Goal: Task Accomplishment & Management: Manage account settings

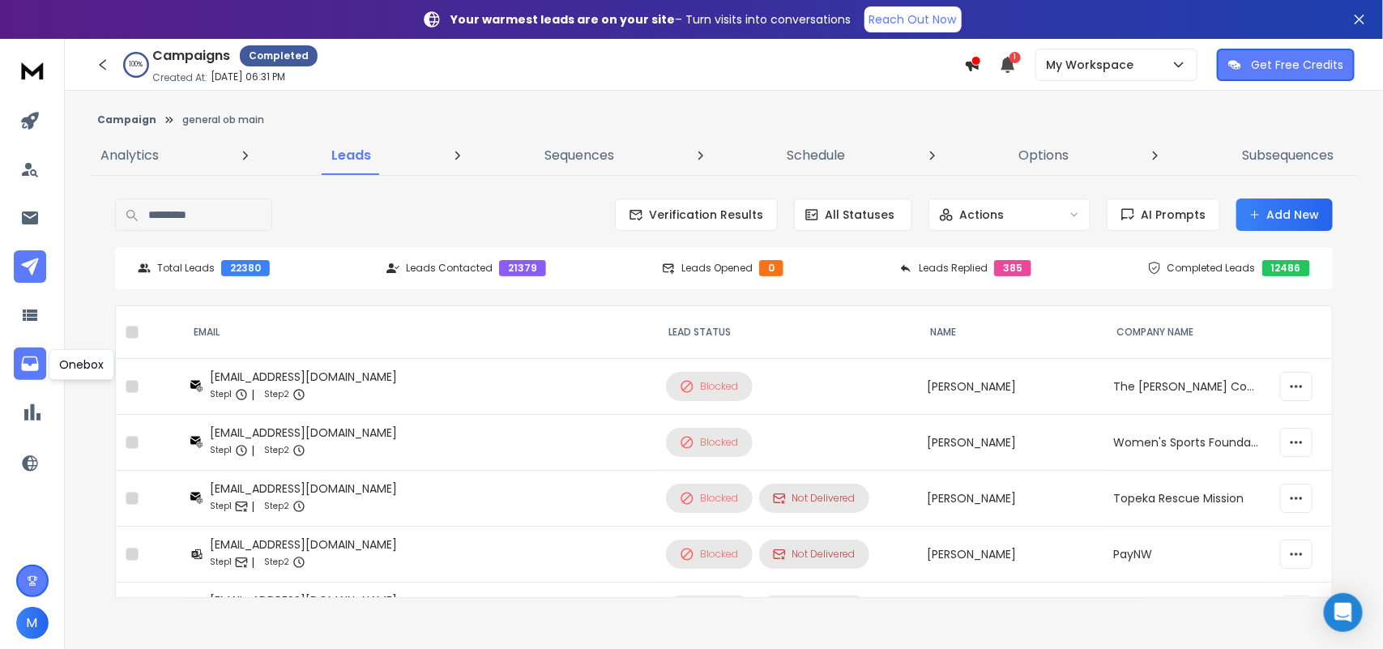
click at [33, 363] on icon at bounding box center [29, 363] width 19 height 19
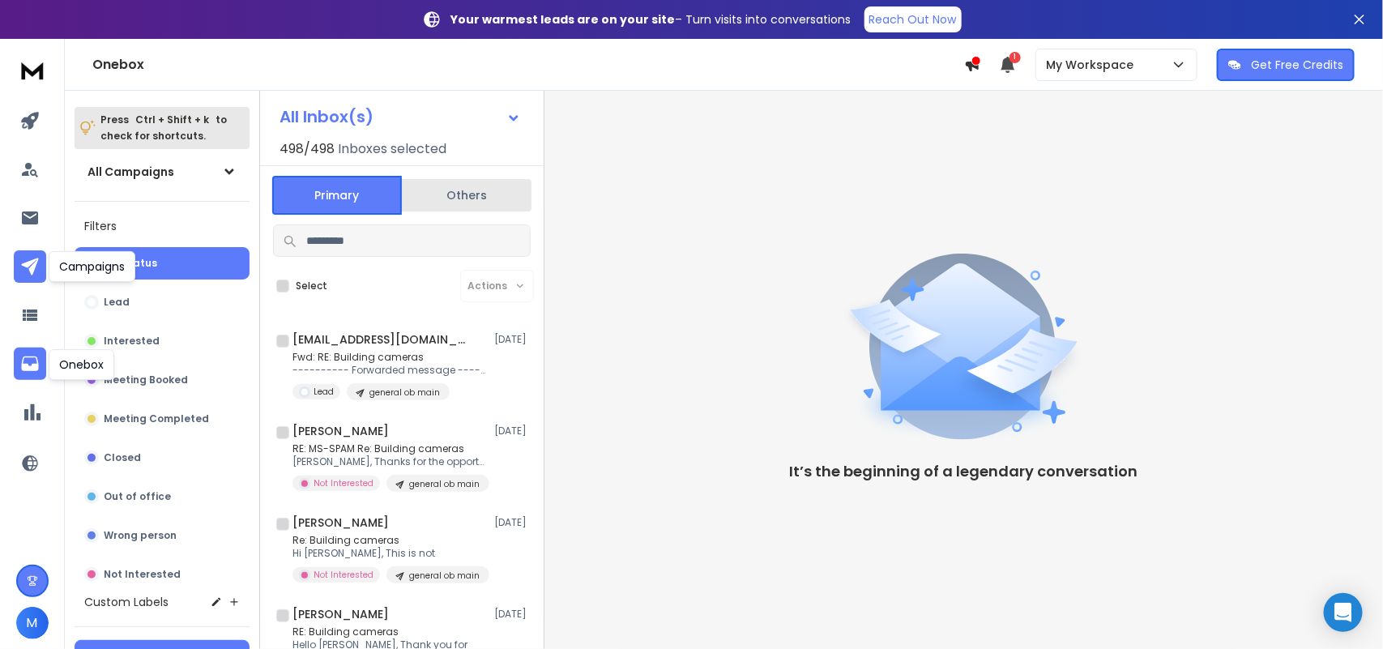
click at [38, 267] on icon at bounding box center [29, 266] width 19 height 19
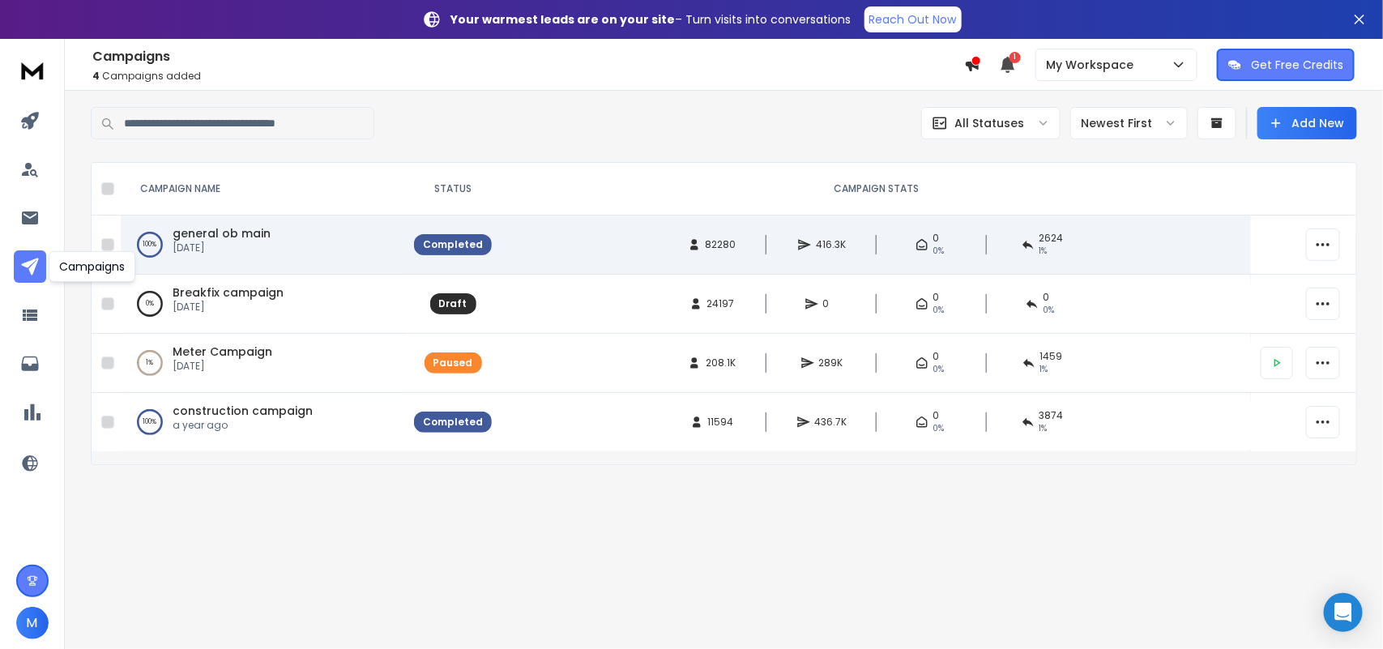
click at [211, 233] on span "general ob main" at bounding box center [222, 233] width 98 height 16
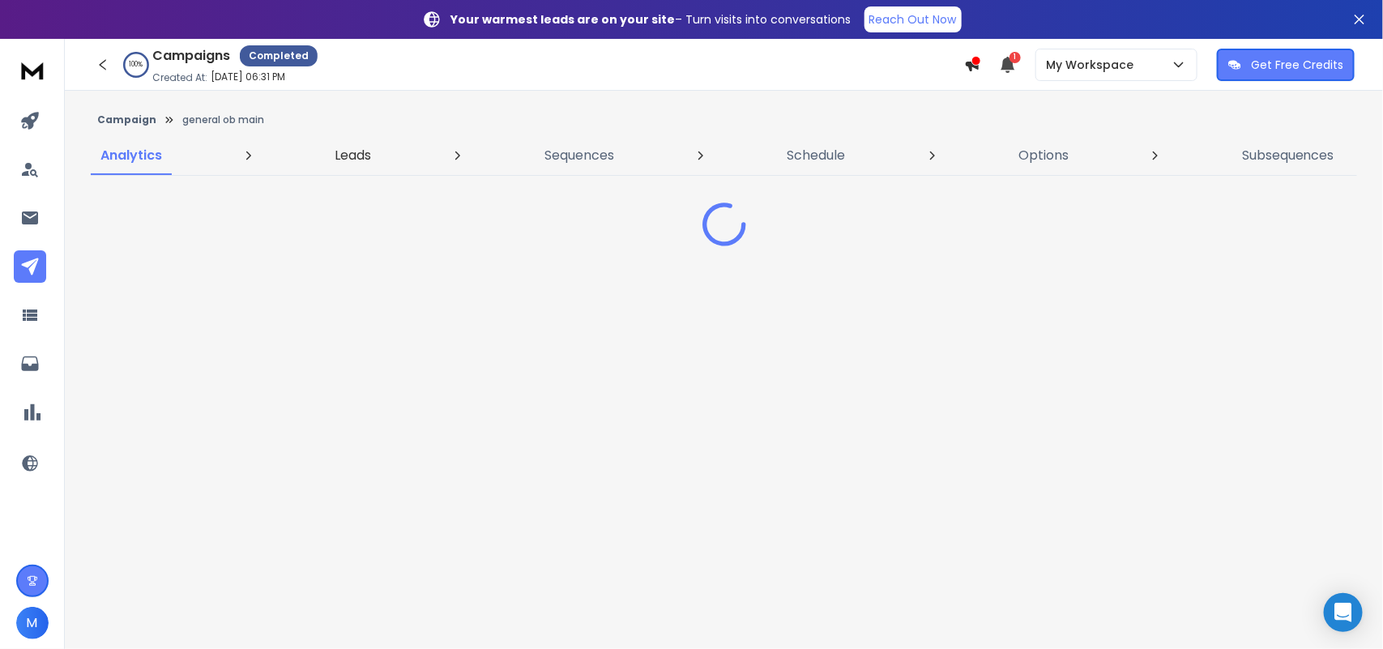
click at [359, 147] on p "Leads" at bounding box center [353, 155] width 36 height 19
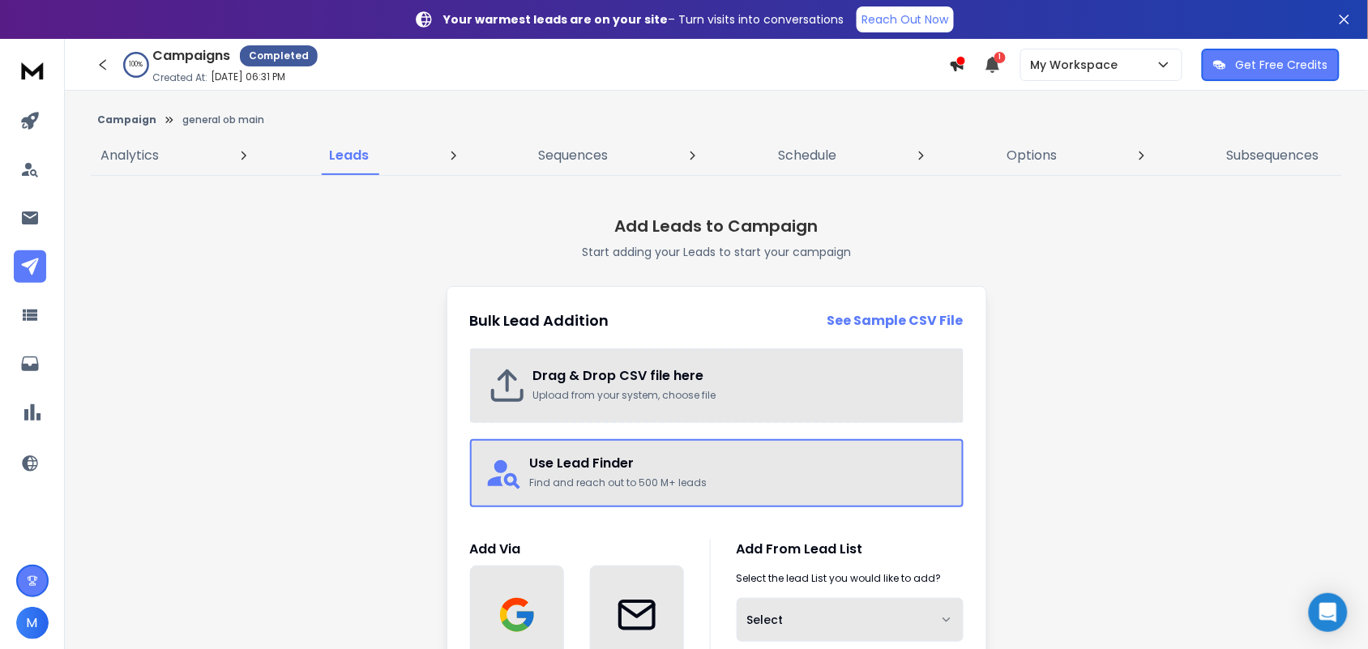
scroll to position [86, 0]
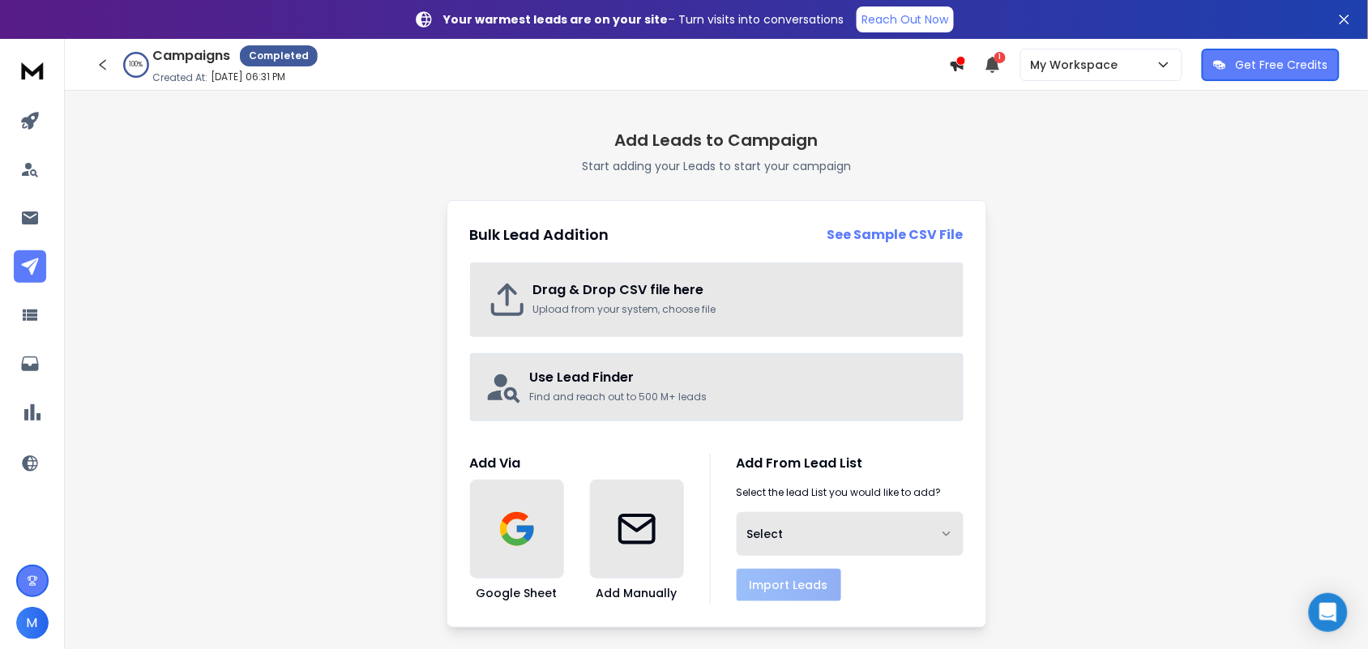
click at [711, 298] on h2 "Drag & Drop CSV file here" at bounding box center [739, 289] width 412 height 19
type input "**********"
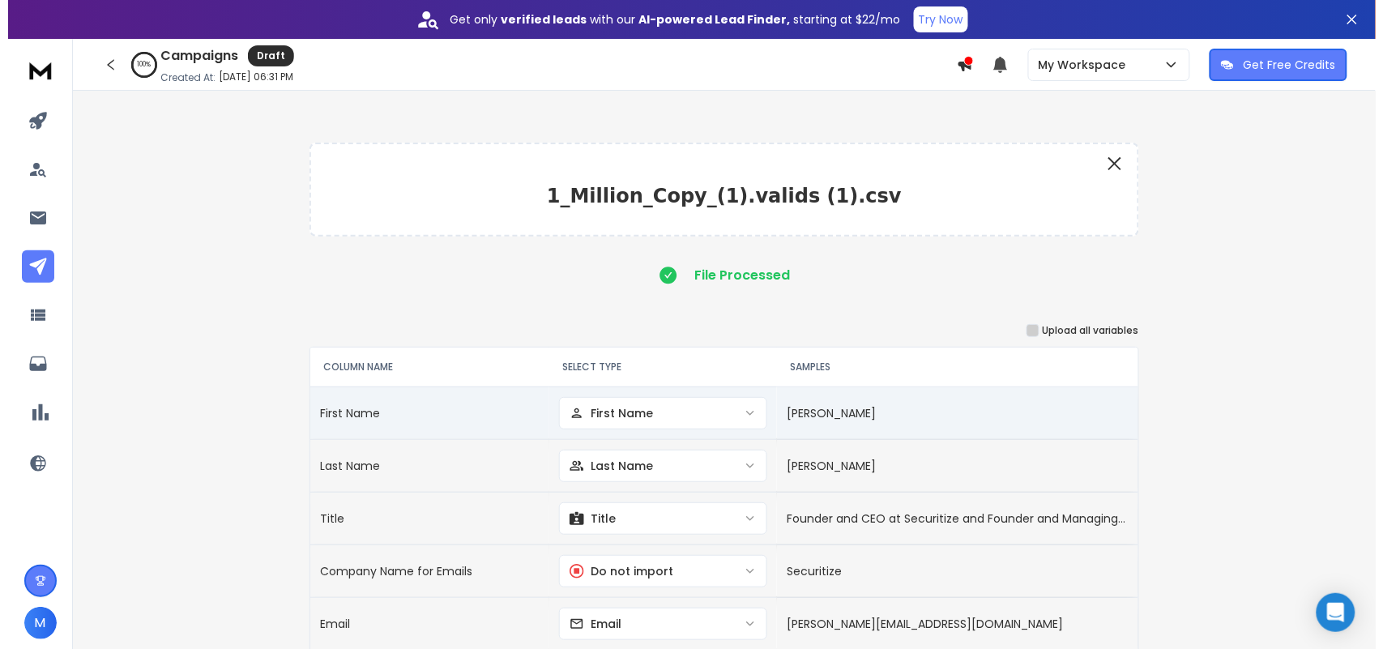
scroll to position [203, 0]
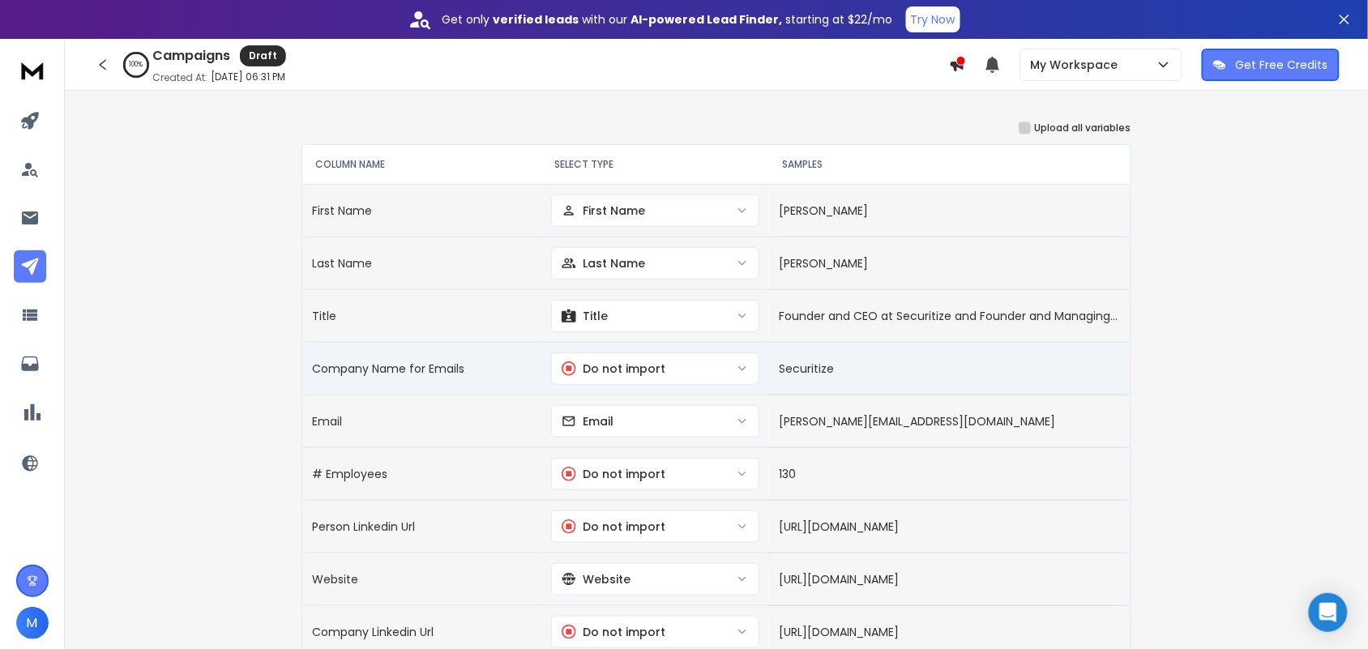
click at [624, 367] on div "Do not import" at bounding box center [613, 369] width 104 height 16
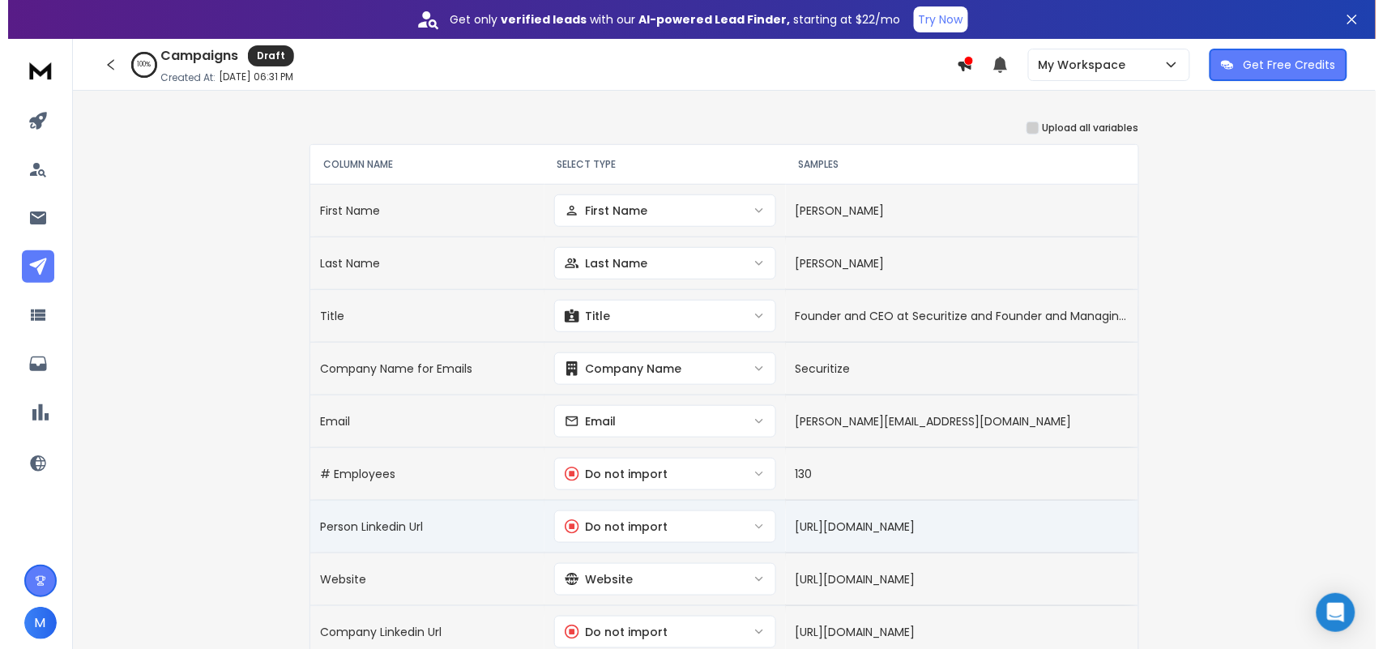
scroll to position [304, 0]
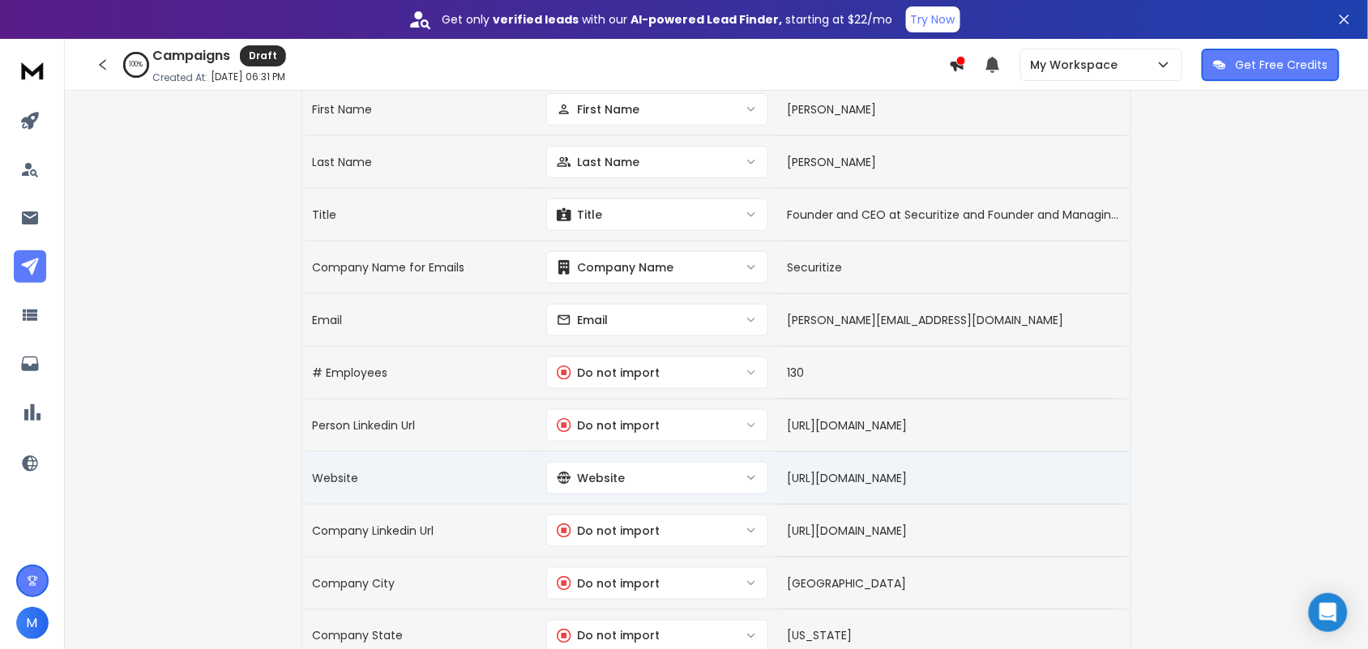
click at [621, 472] on div "Website" at bounding box center [591, 478] width 69 height 16
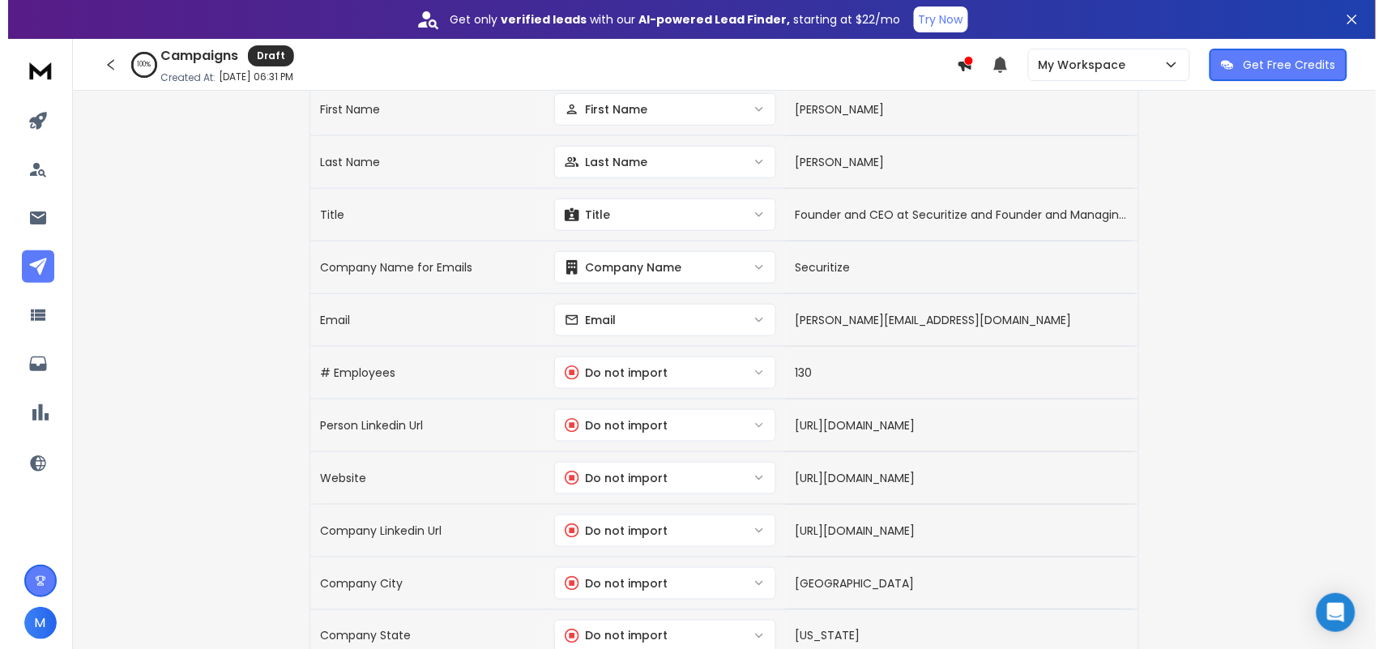
scroll to position [203, 0]
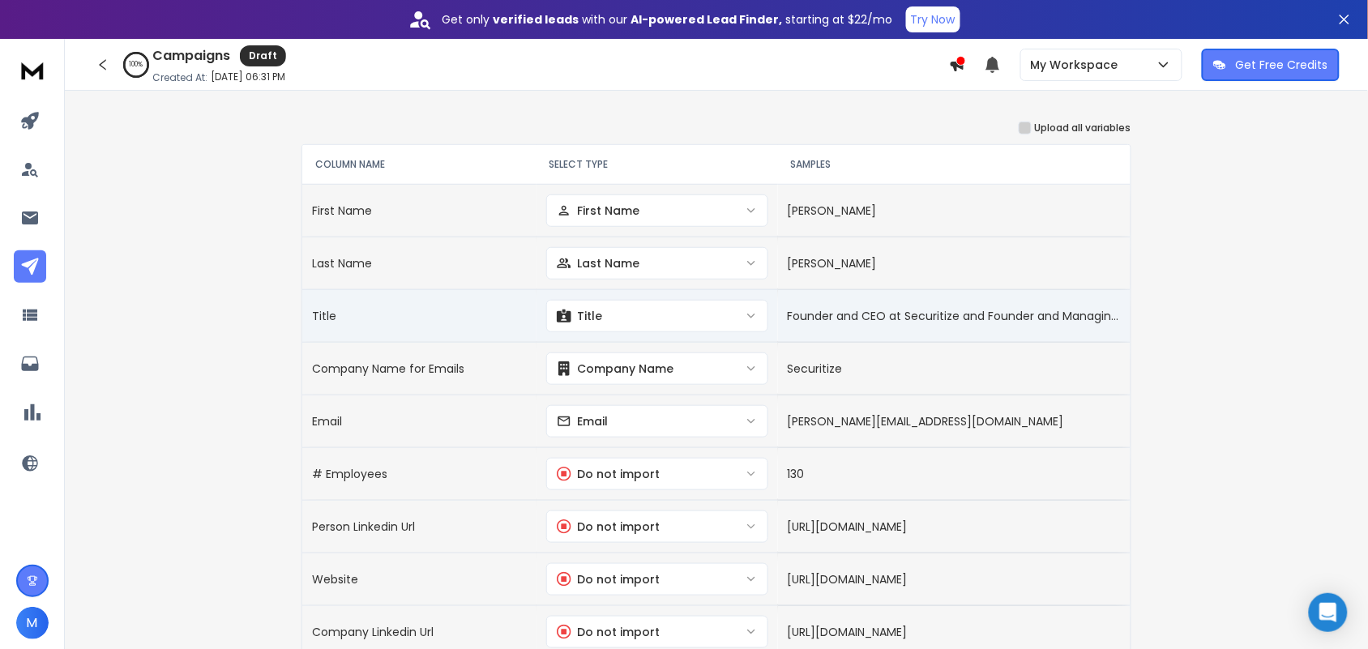
click at [629, 314] on button "Title" at bounding box center [657, 316] width 222 height 32
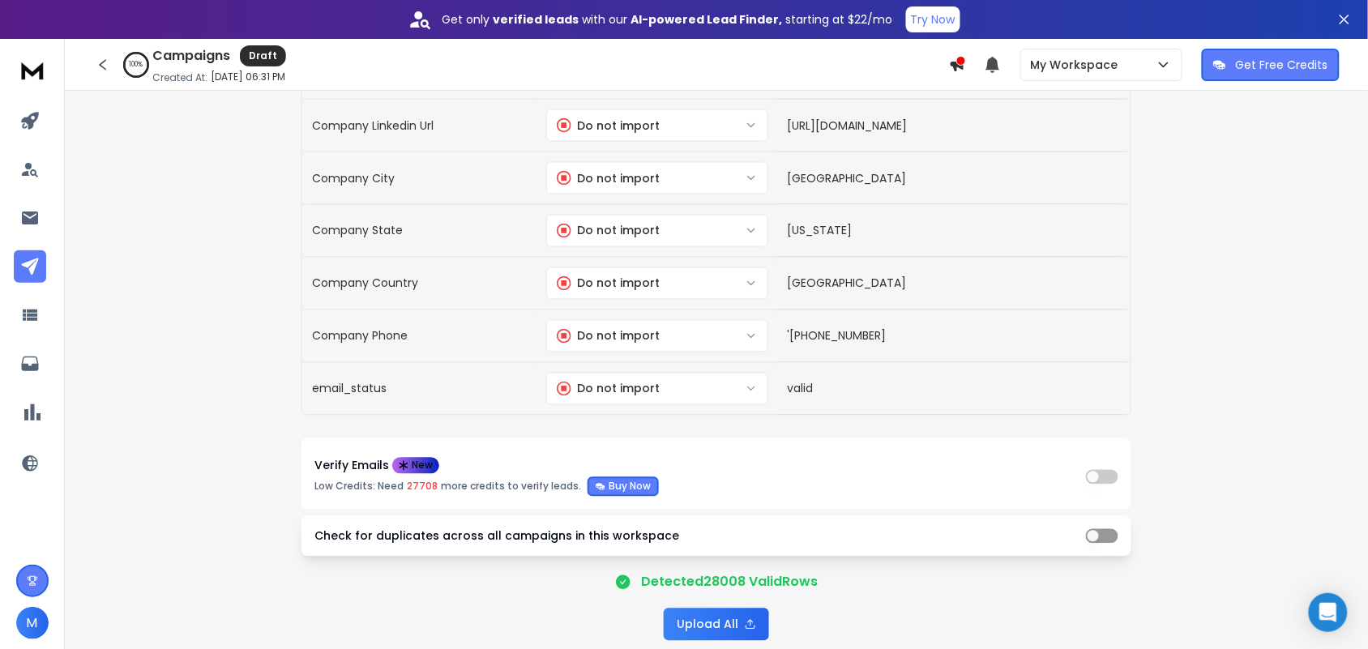
scroll to position [728, 0]
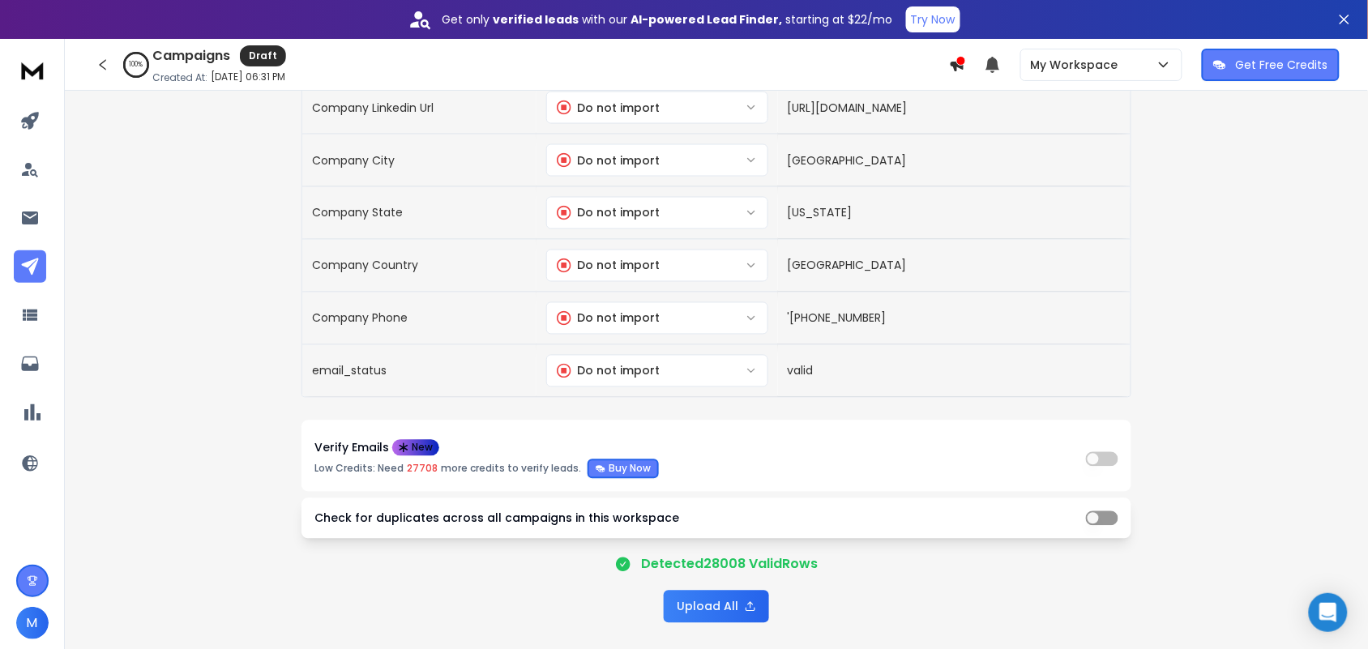
click at [707, 604] on button "Upload All" at bounding box center [716, 607] width 105 height 32
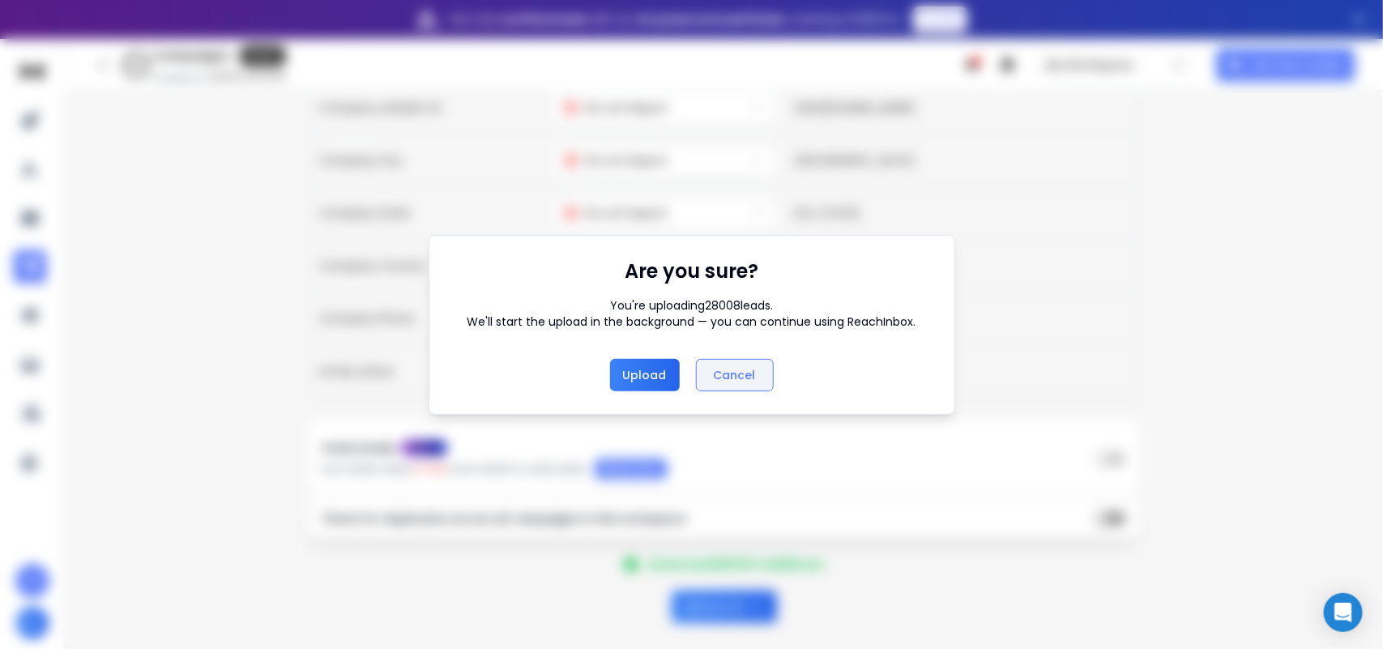
click at [646, 370] on button "Upload" at bounding box center [645, 375] width 70 height 32
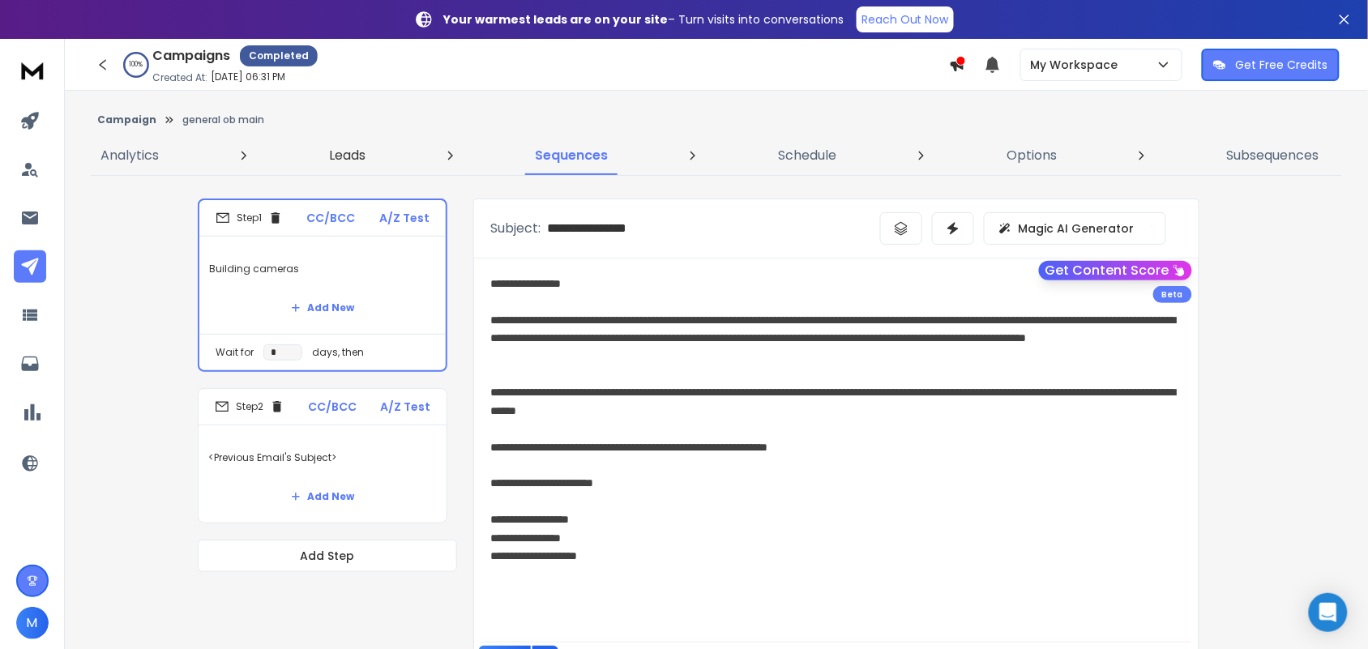
click at [339, 156] on p "Leads" at bounding box center [347, 155] width 36 height 19
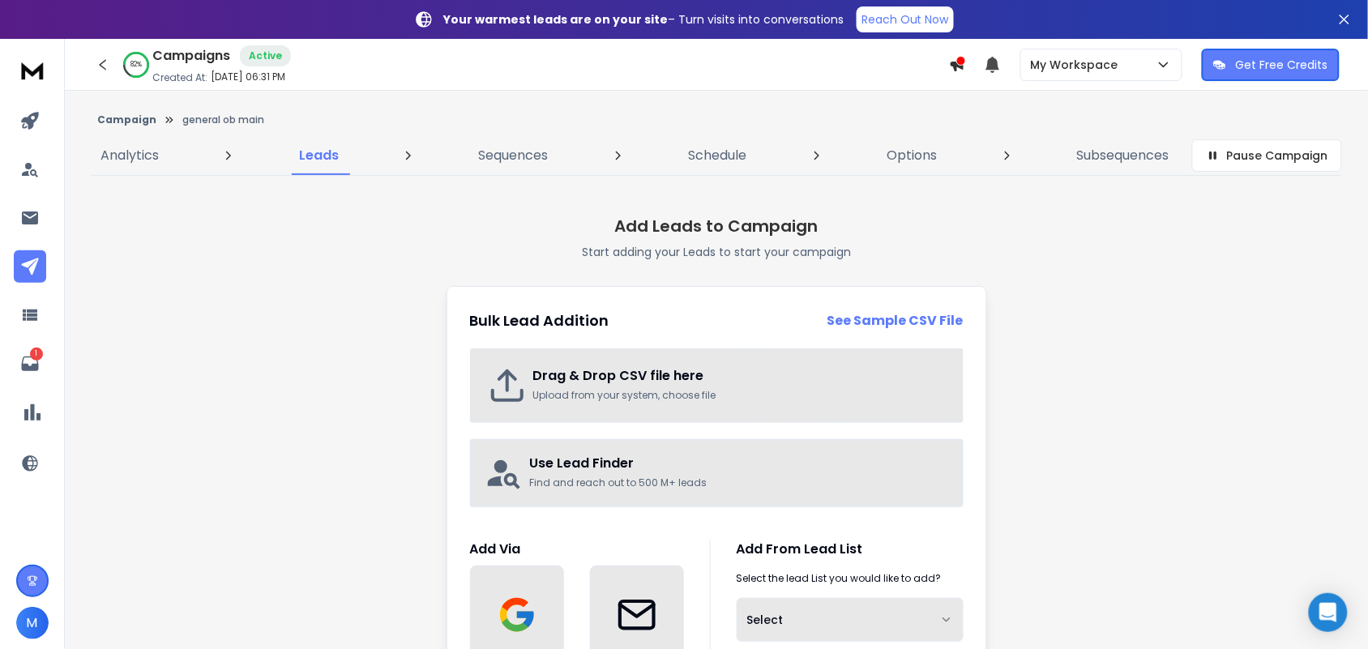
click at [744, 379] on h2 "Drag & Drop CSV file here" at bounding box center [739, 375] width 412 height 19
type input "**********"
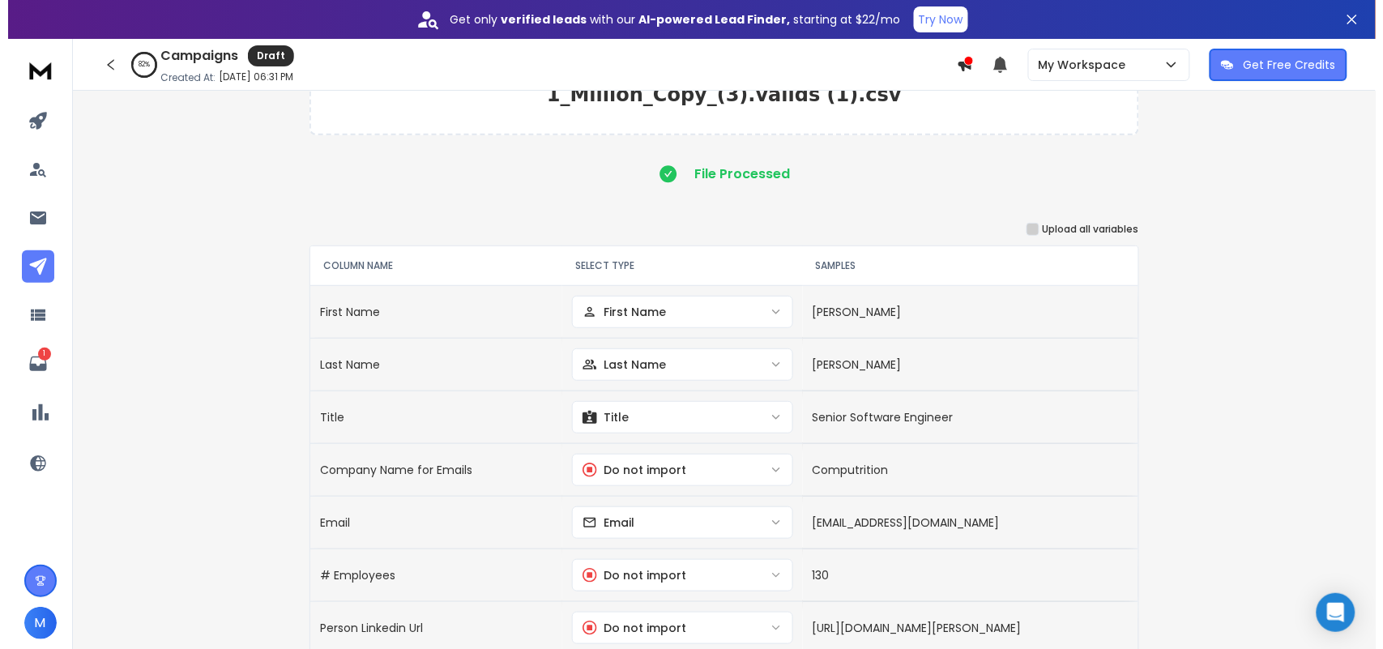
scroll to position [203, 0]
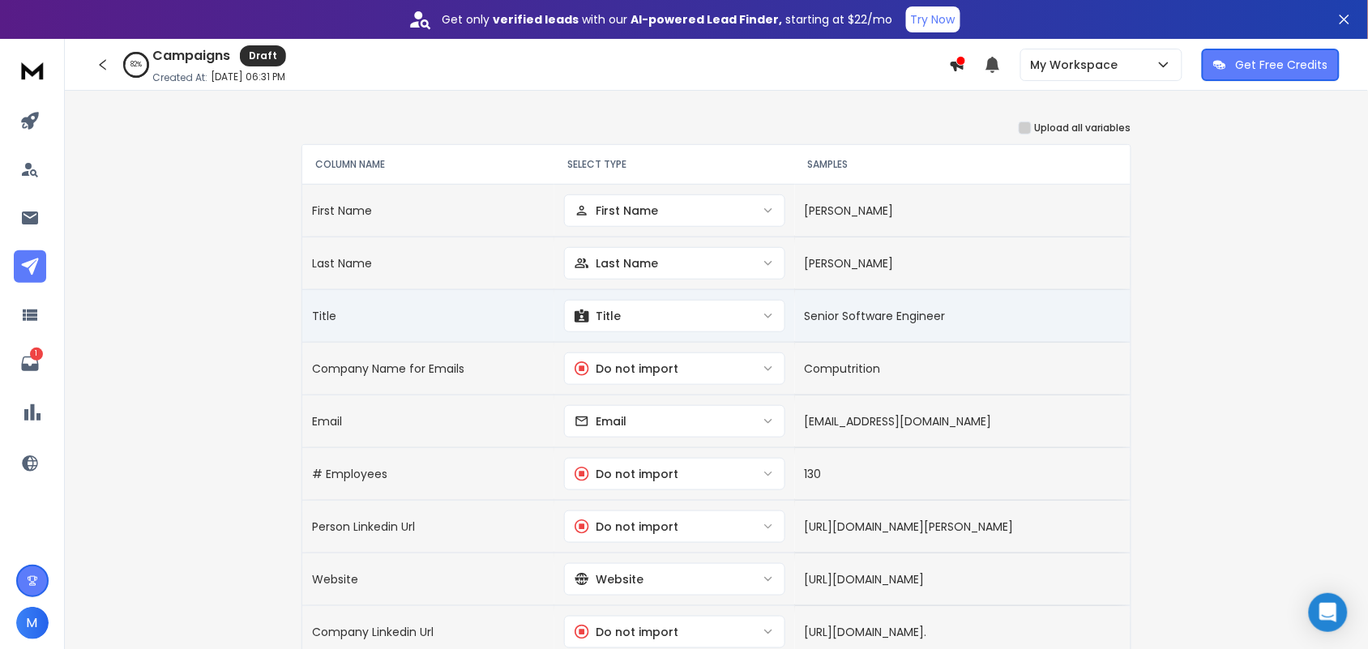
click at [661, 314] on button "Title" at bounding box center [674, 316] width 221 height 32
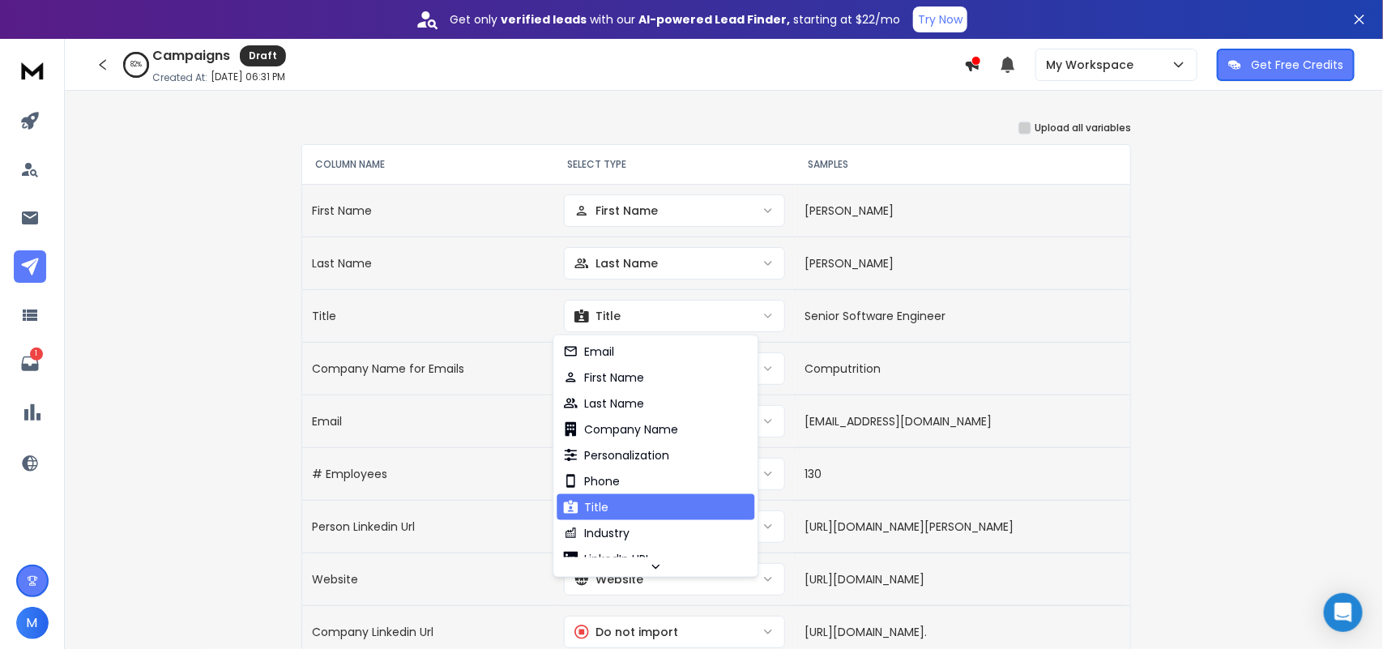
scroll to position [147, 0]
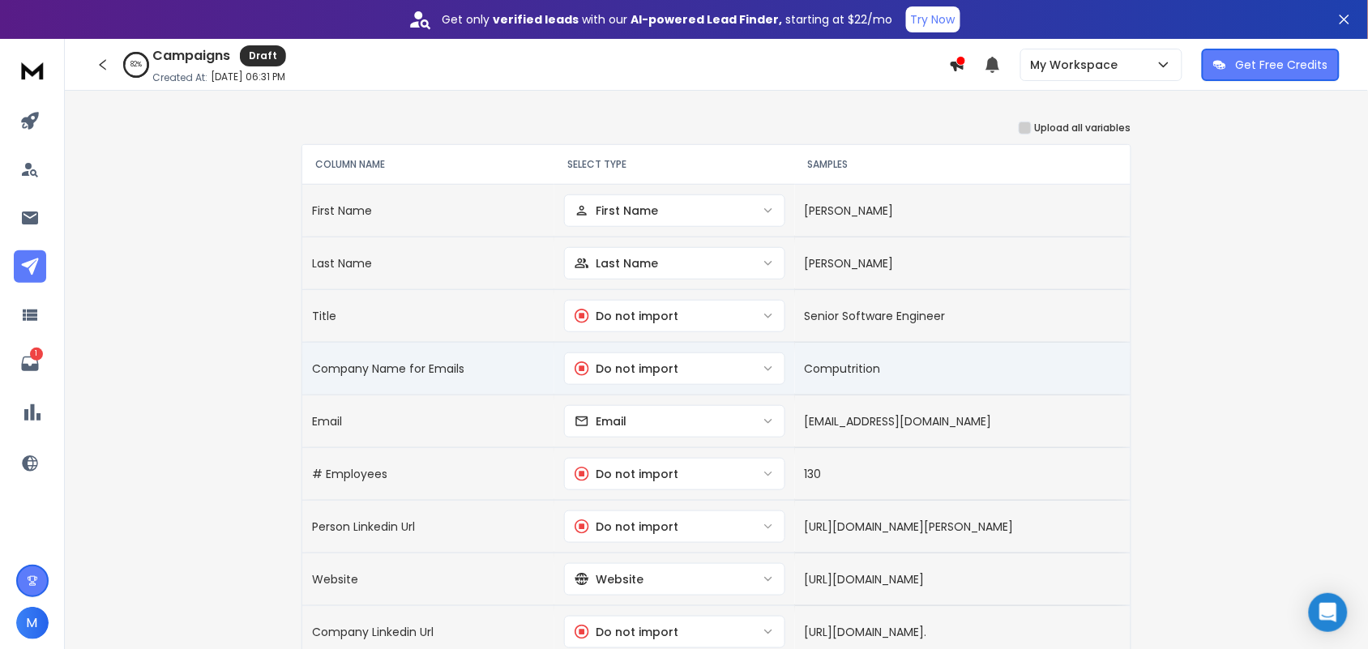
click at [641, 371] on div "Do not import" at bounding box center [626, 369] width 104 height 16
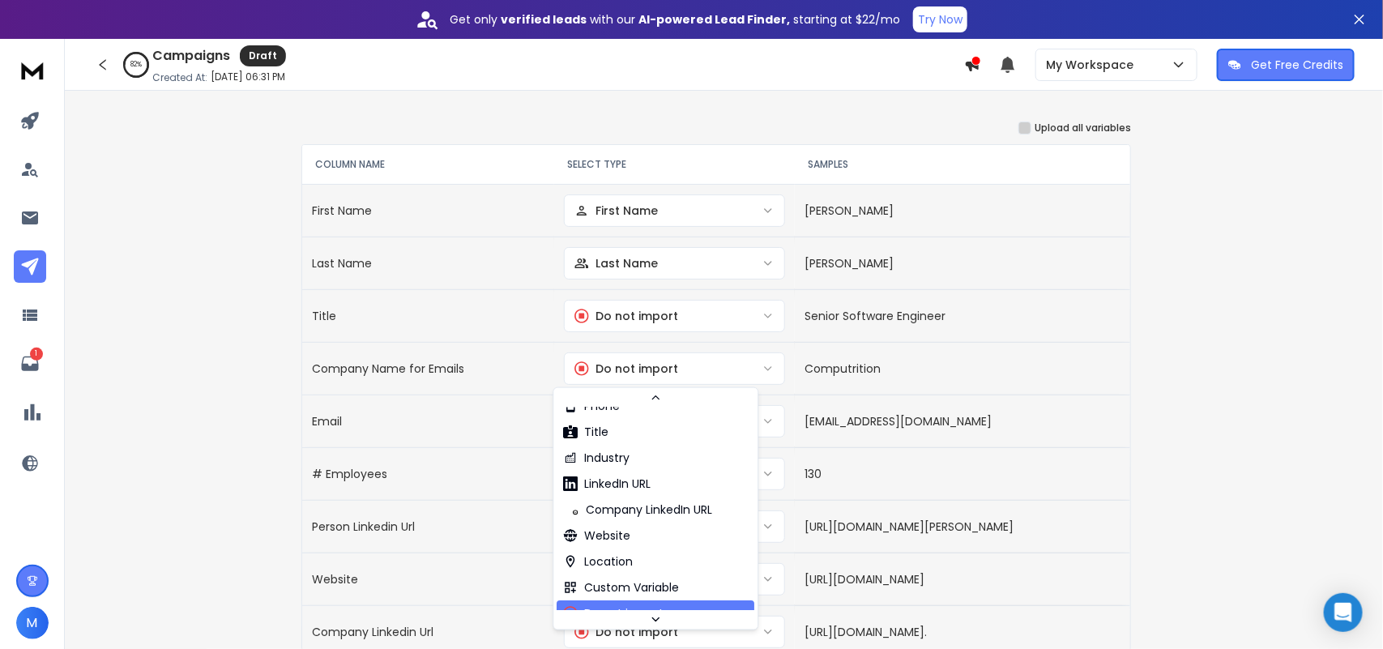
scroll to position [0, 0]
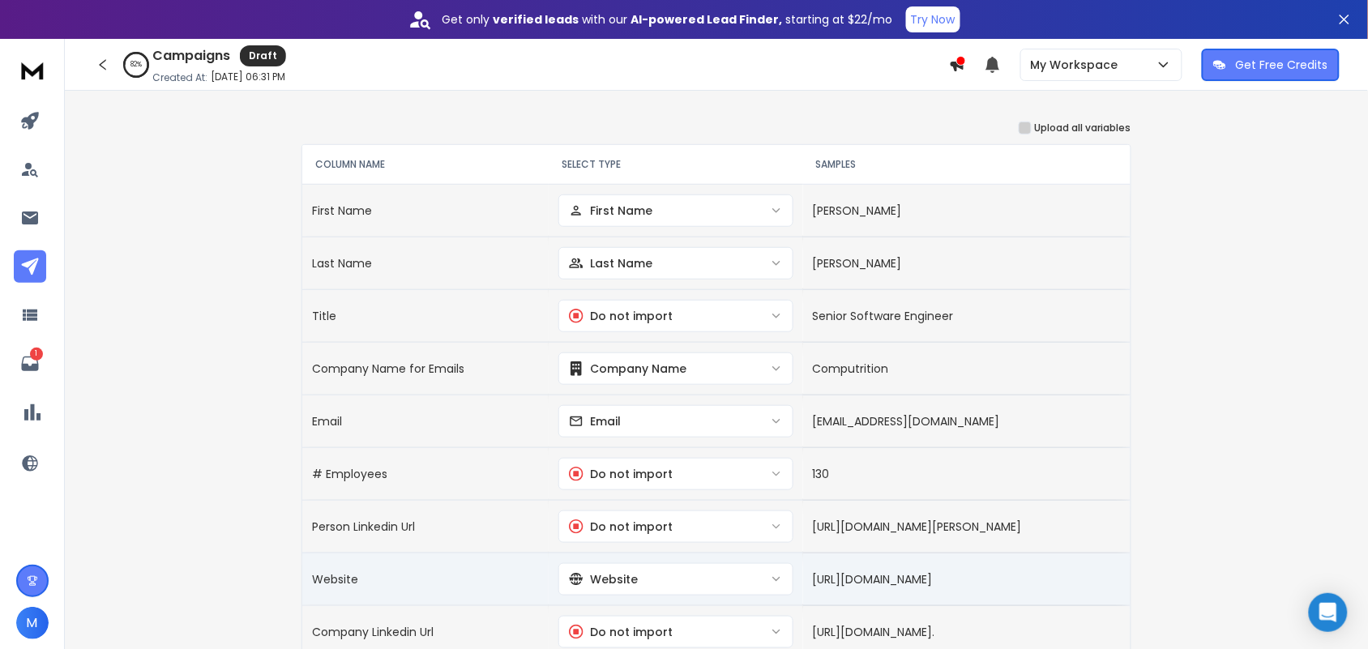
click at [645, 579] on button "Website" at bounding box center [675, 579] width 235 height 32
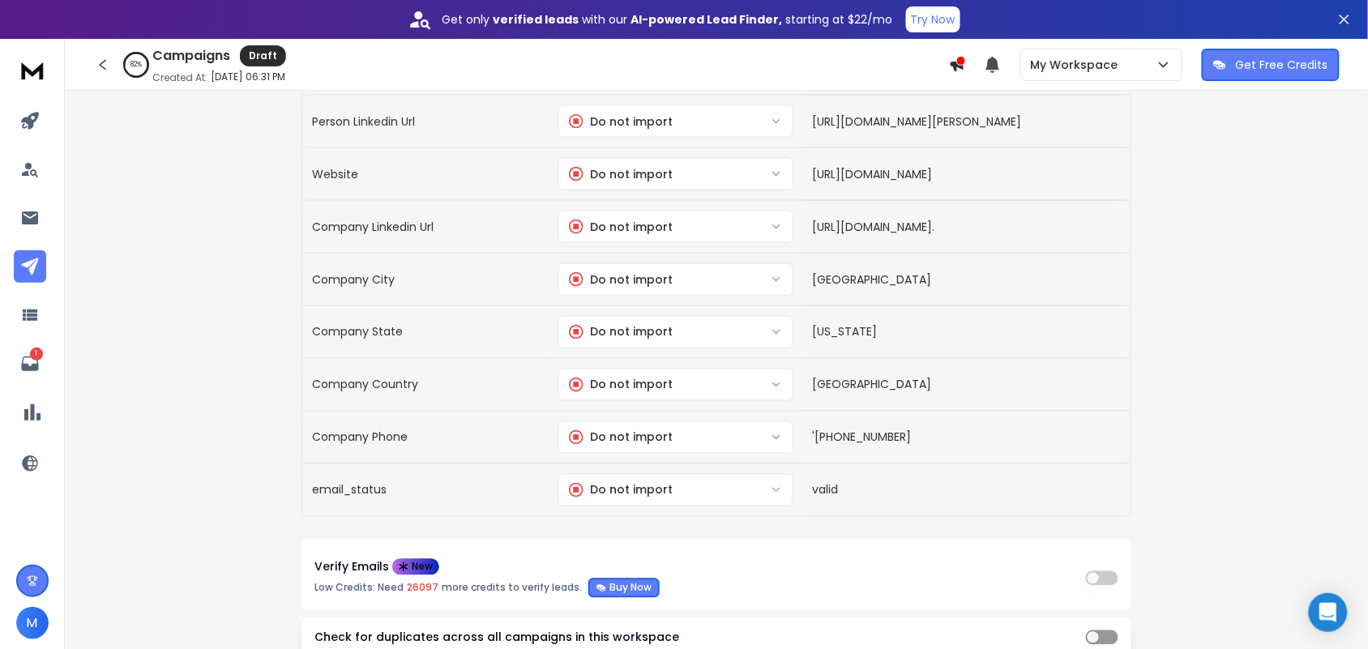
scroll to position [728, 0]
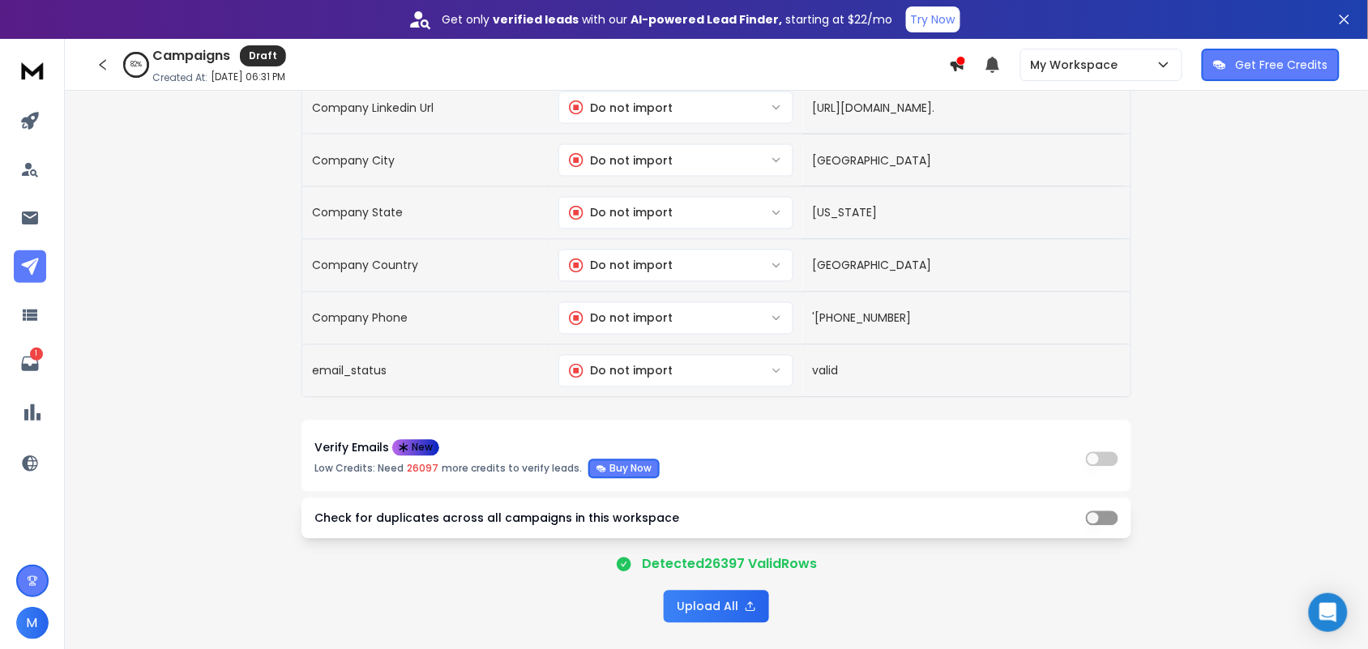
click at [727, 608] on button "Upload All" at bounding box center [716, 607] width 105 height 32
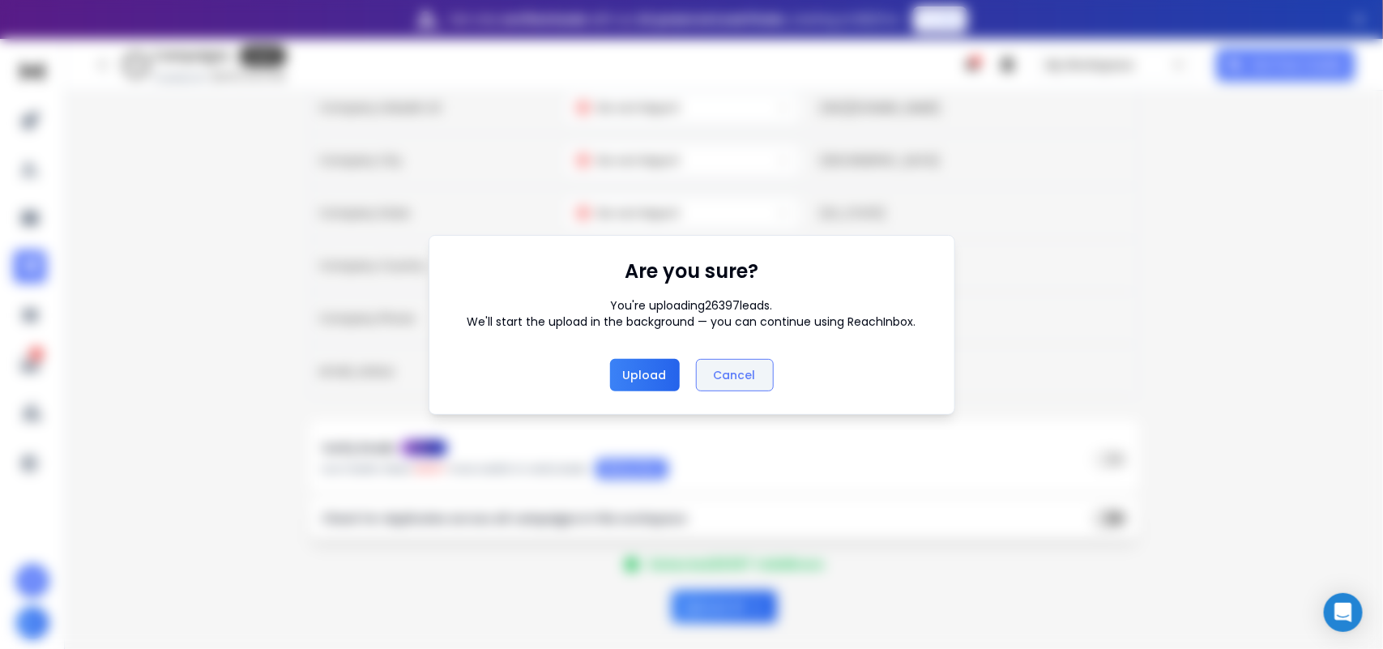
click at [642, 375] on button "Upload" at bounding box center [645, 375] width 70 height 32
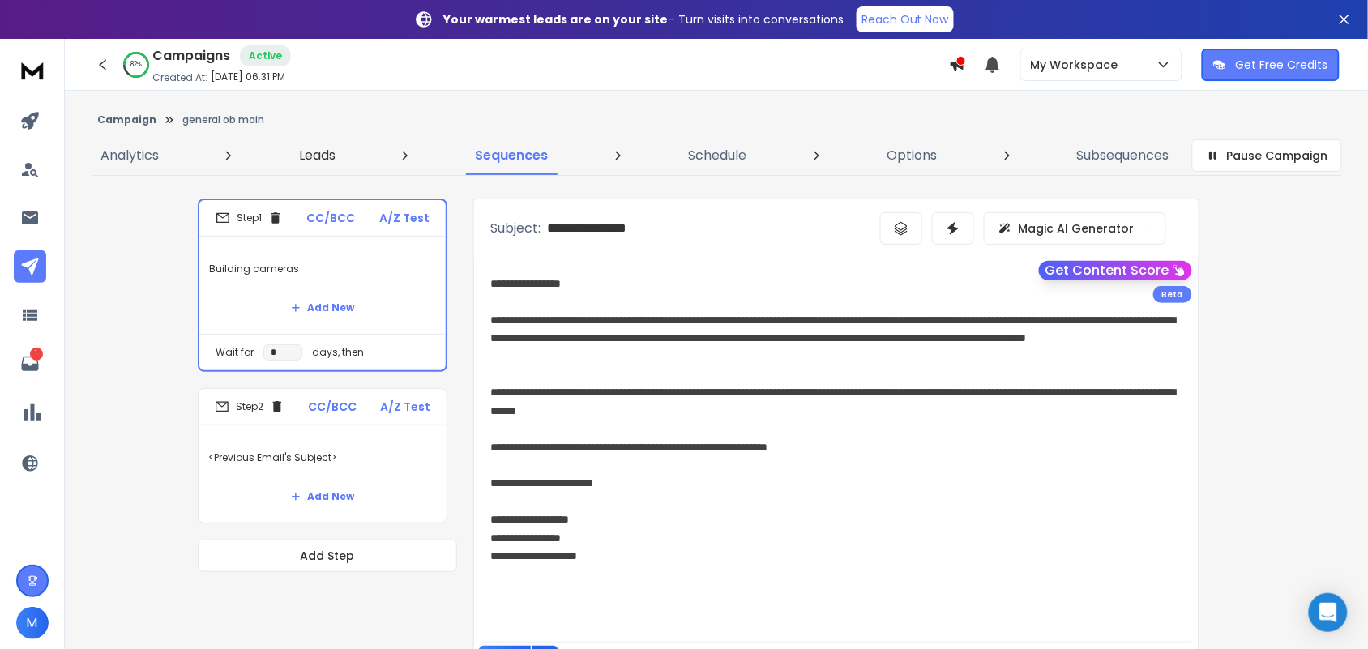
click at [299, 148] on p "Leads" at bounding box center [317, 155] width 36 height 19
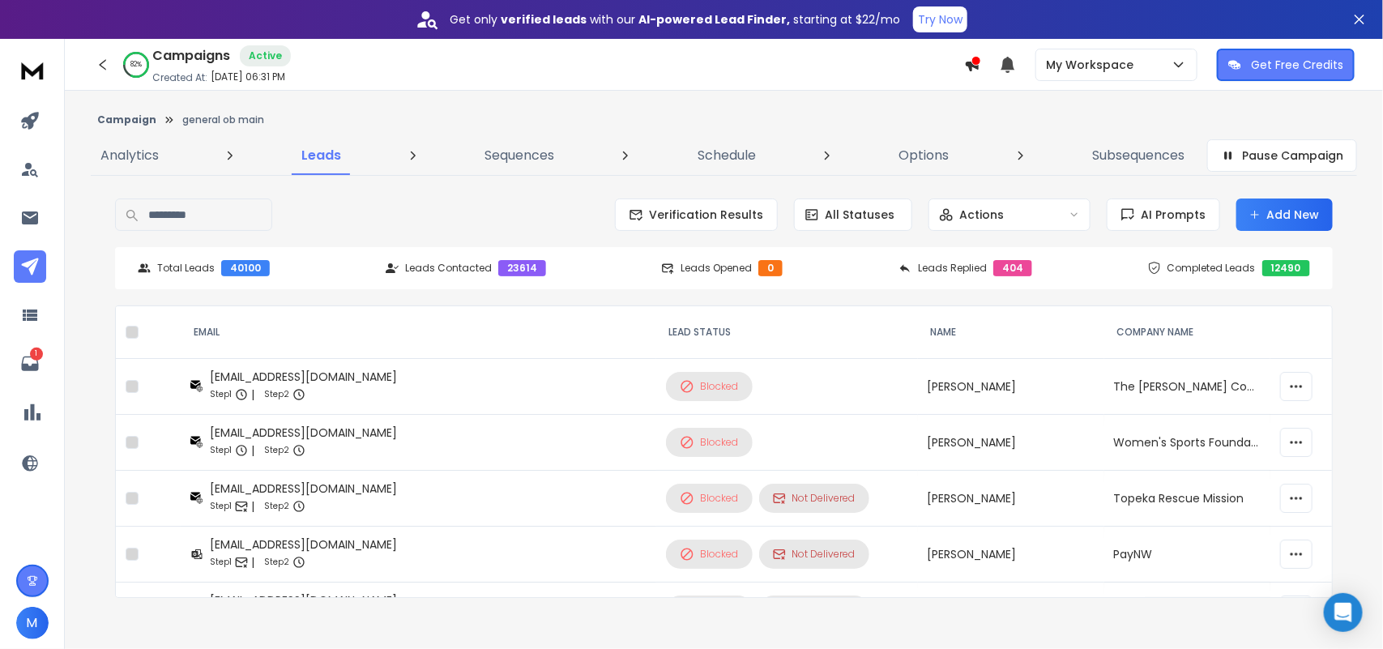
click at [1047, 25] on div "Get only verified leads with our AI-powered Lead Finder, starting at $22/mo Try…" at bounding box center [691, 19] width 1383 height 39
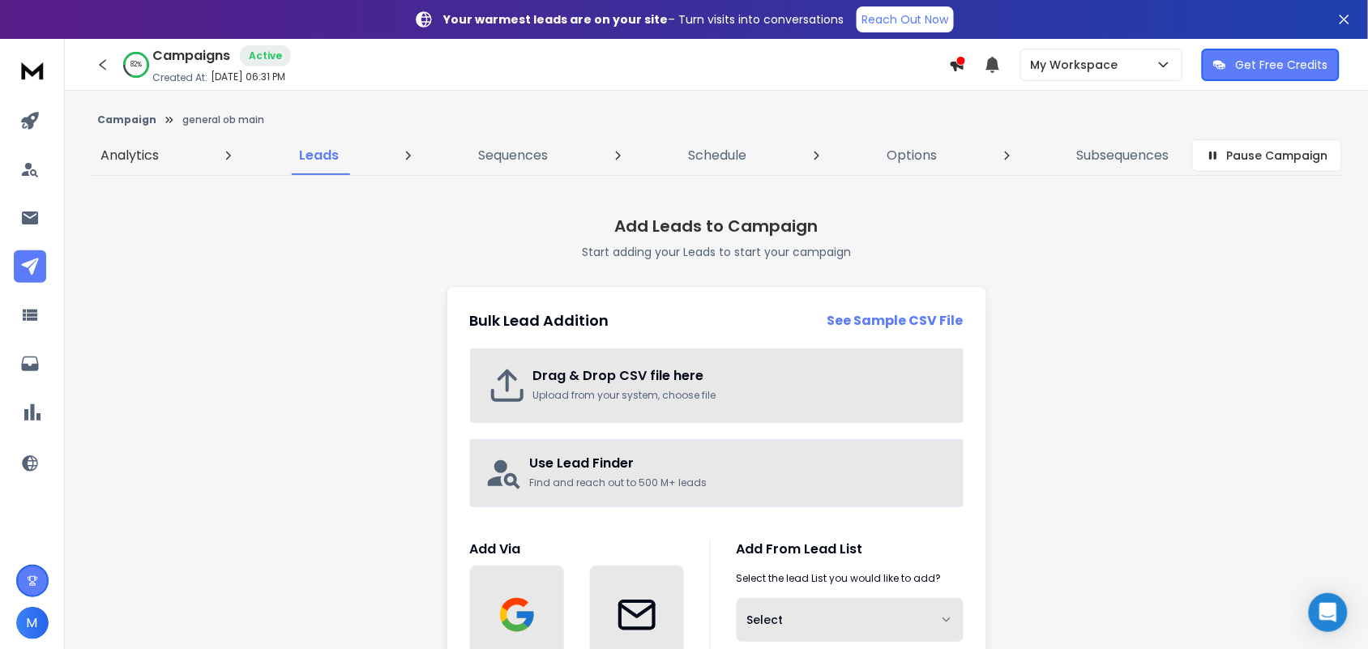
click at [147, 156] on p "Analytics" at bounding box center [129, 155] width 58 height 19
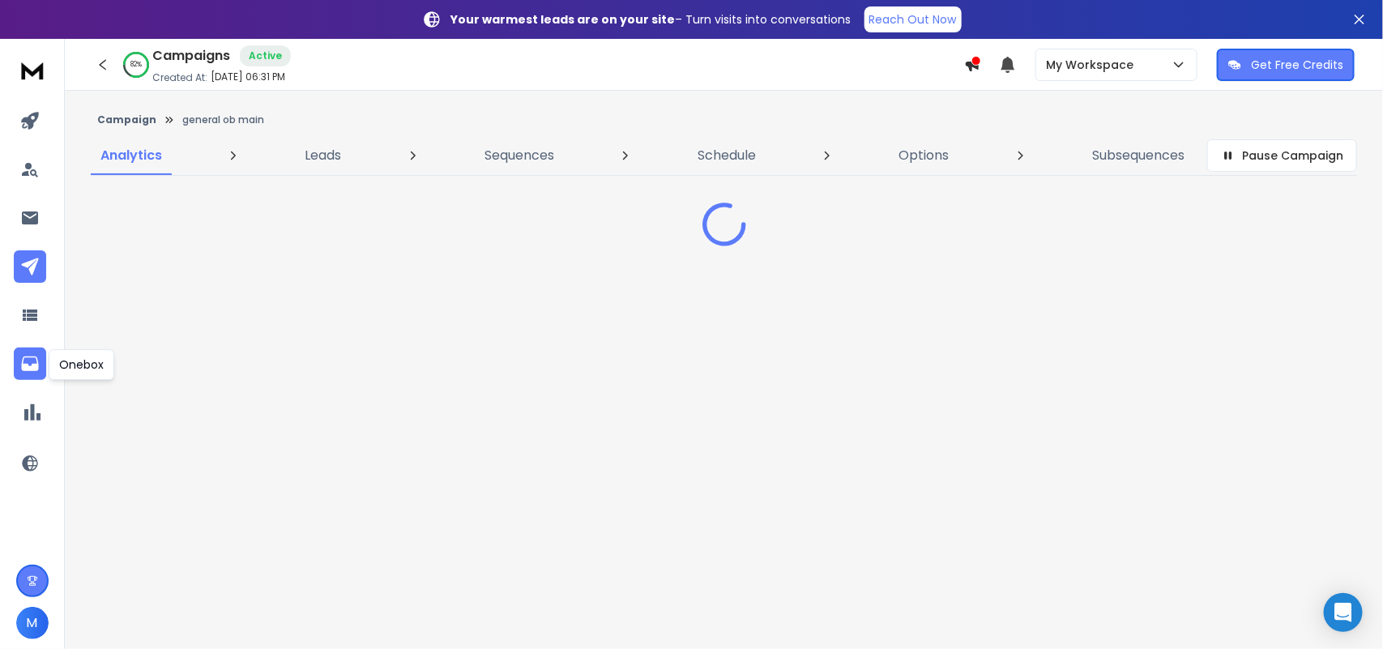
click at [30, 367] on icon at bounding box center [29, 363] width 17 height 15
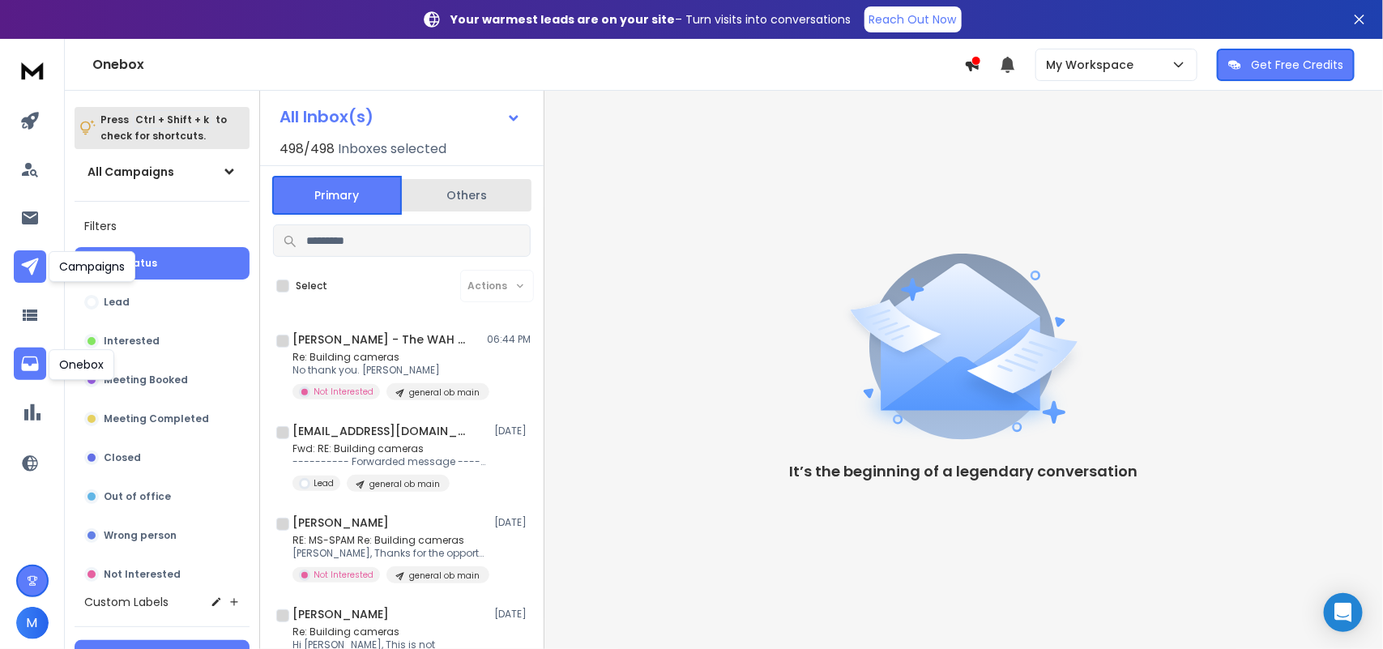
click at [29, 267] on icon at bounding box center [29, 266] width 19 height 19
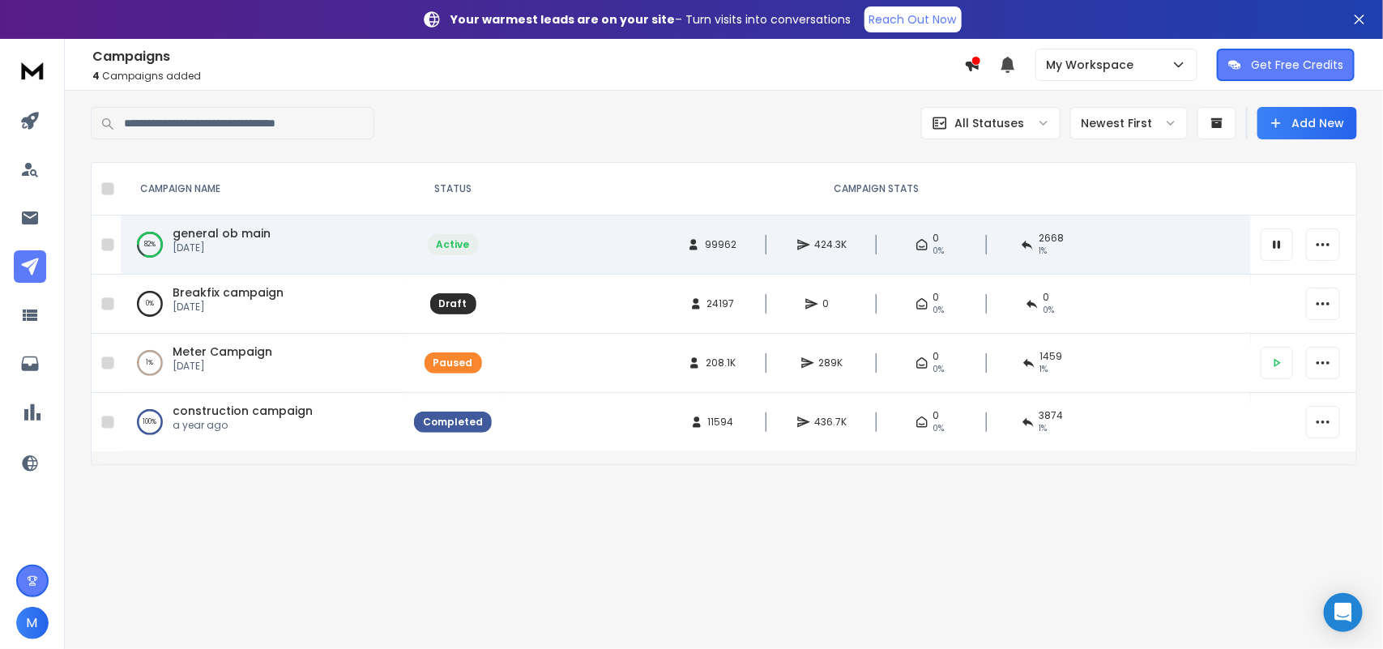
click at [262, 243] on p "[DATE]" at bounding box center [222, 247] width 98 height 13
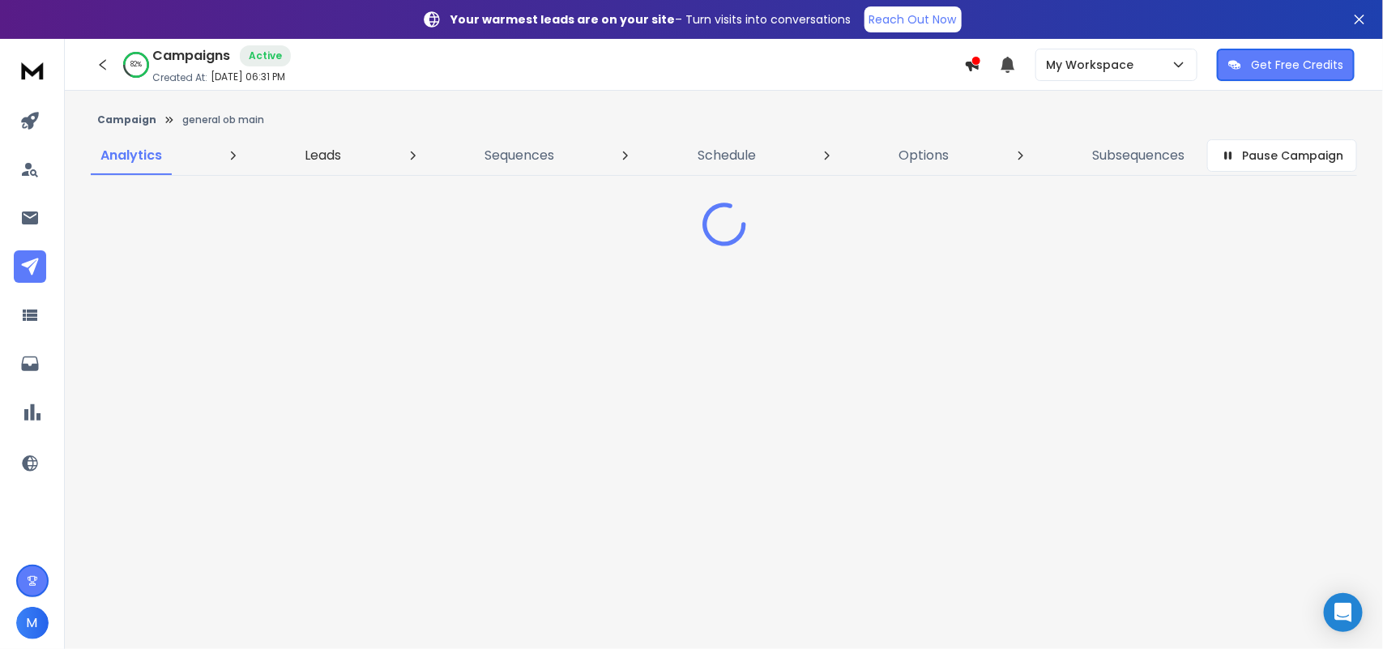
click at [313, 155] on p "Leads" at bounding box center [323, 155] width 36 height 19
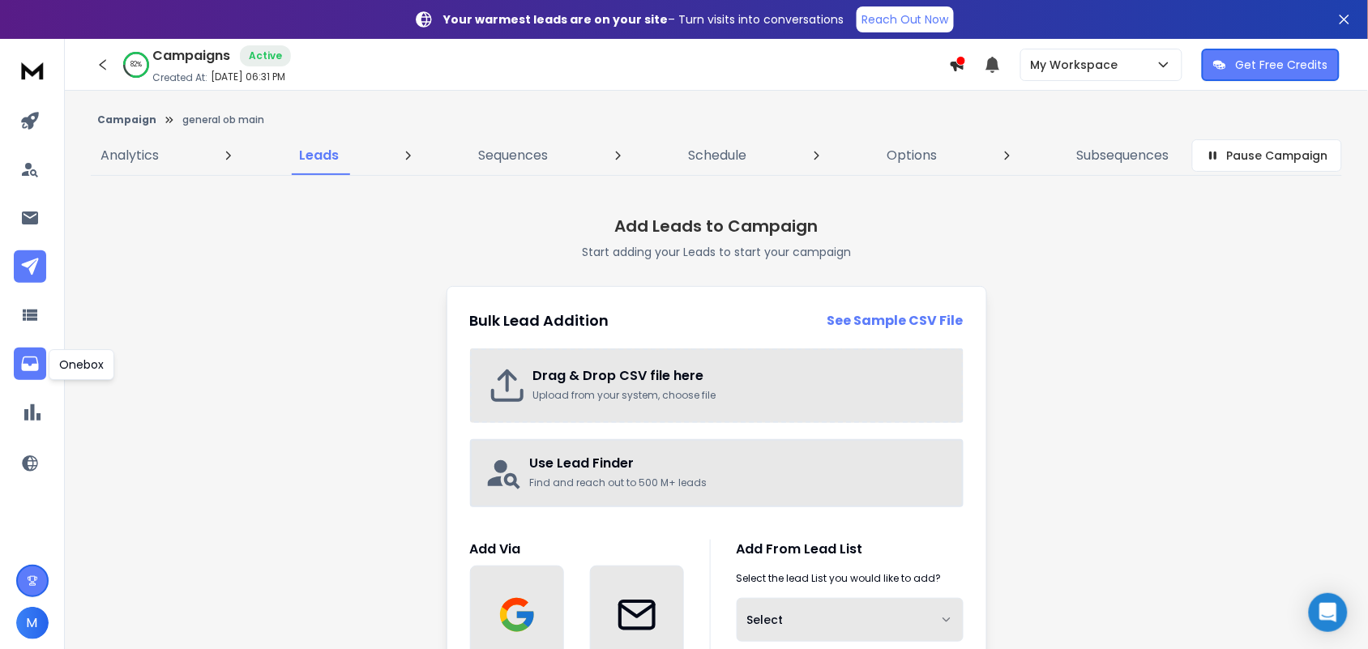
click at [25, 365] on icon at bounding box center [29, 363] width 17 height 15
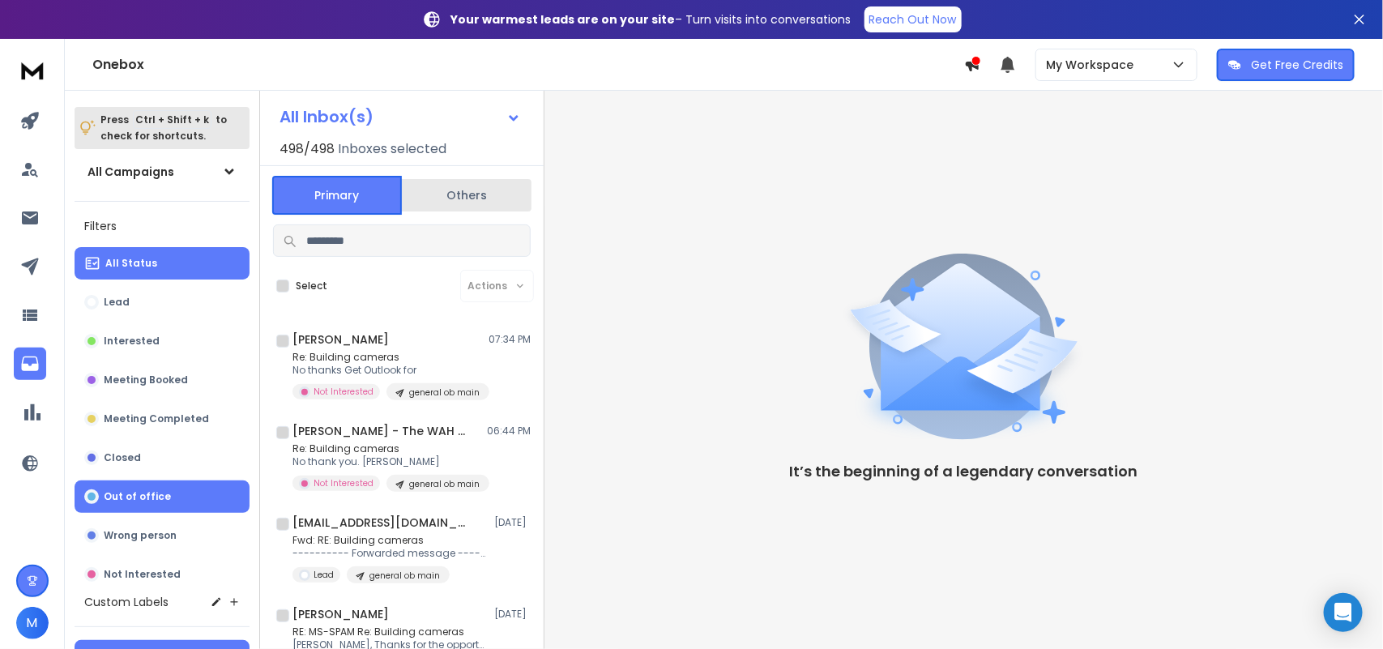
scroll to position [284, 0]
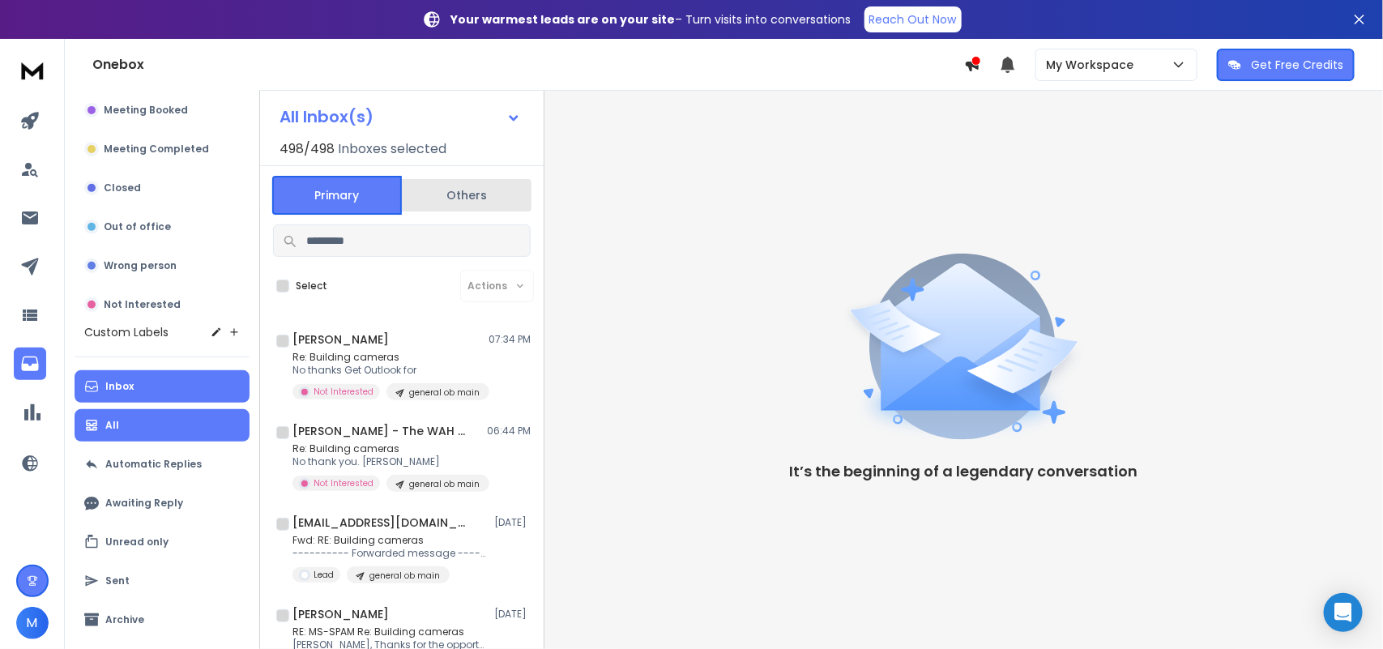
click at [115, 419] on p "All" at bounding box center [112, 425] width 14 height 13
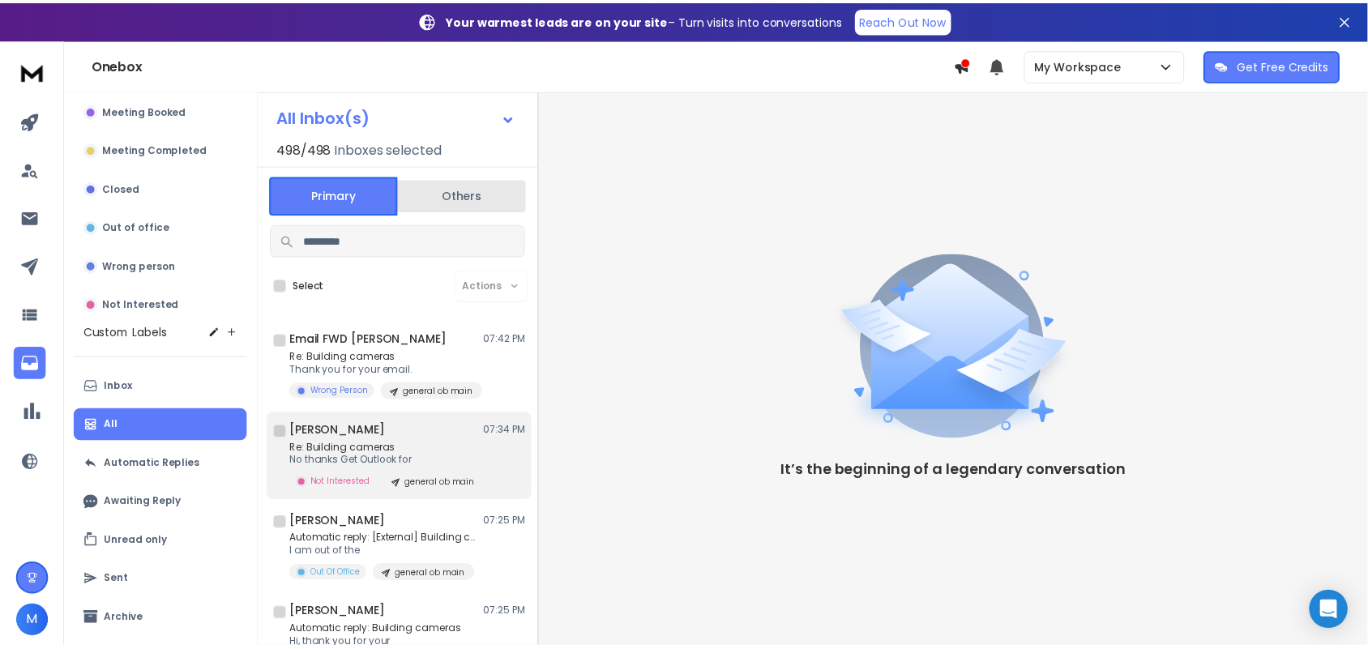
scroll to position [608, 0]
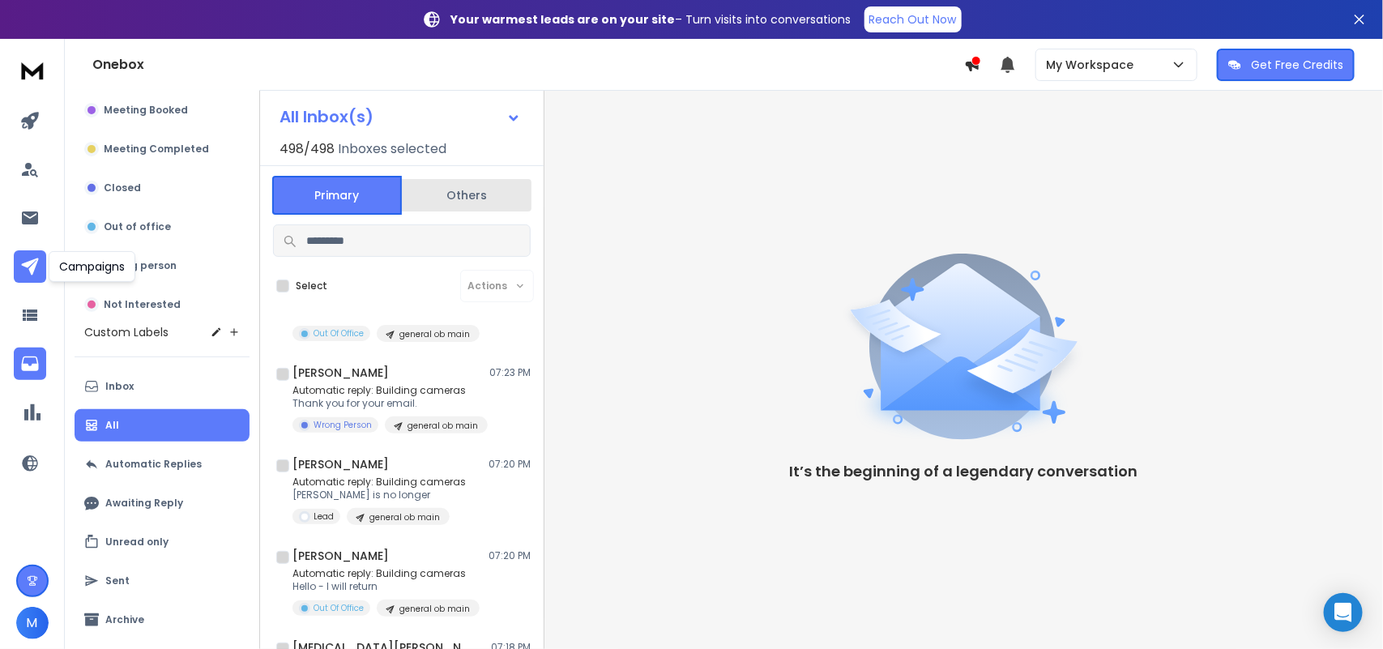
click at [35, 260] on icon at bounding box center [29, 266] width 17 height 17
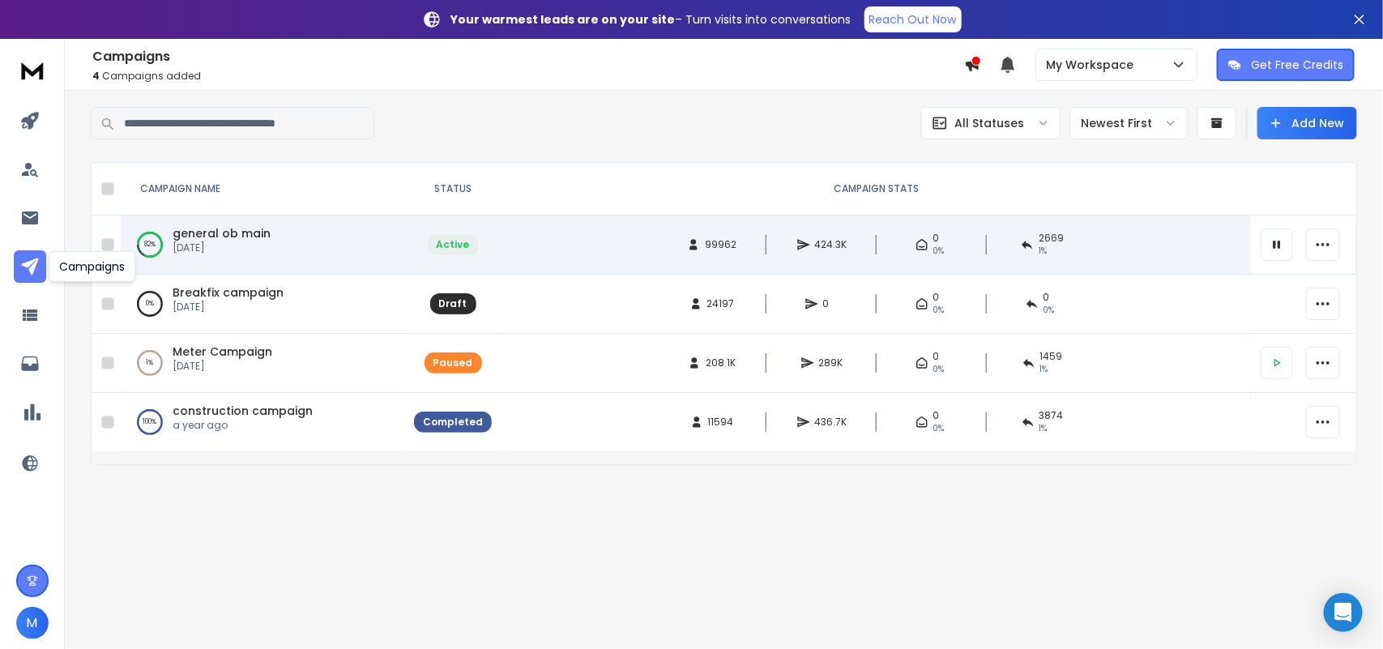
click at [228, 250] on p "[DATE]" at bounding box center [222, 247] width 98 height 13
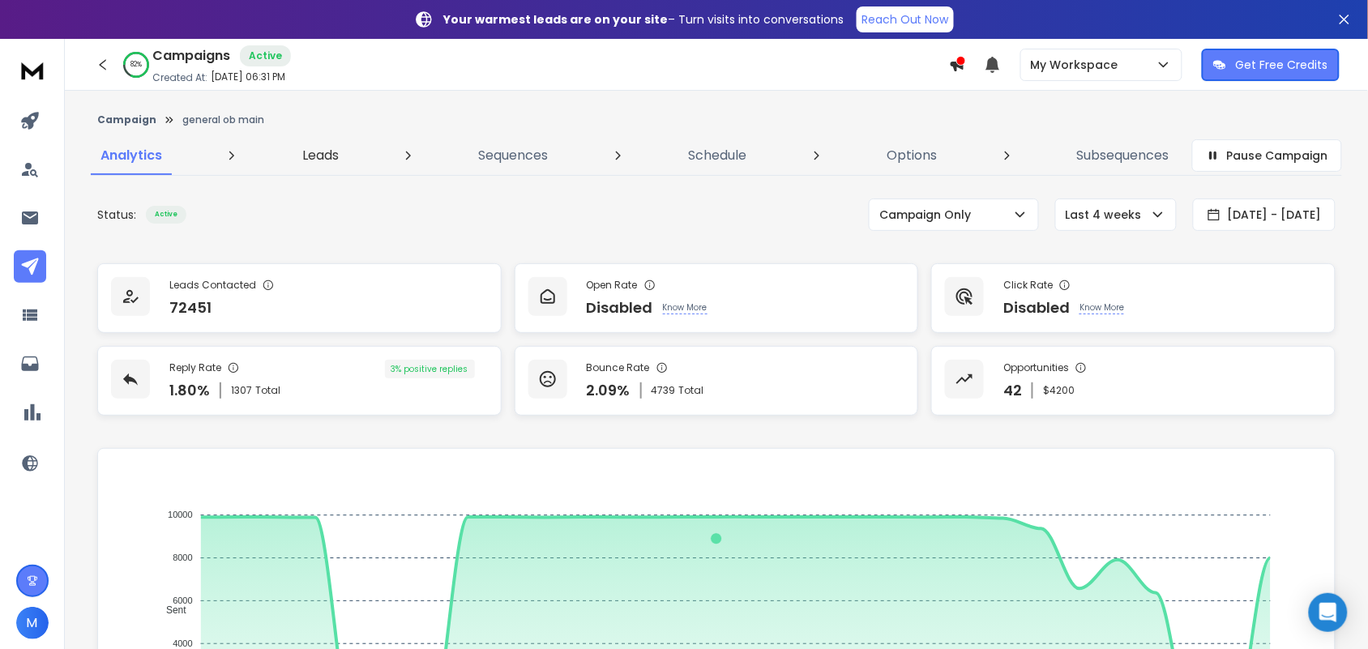
click at [308, 152] on p "Leads" at bounding box center [320, 155] width 36 height 19
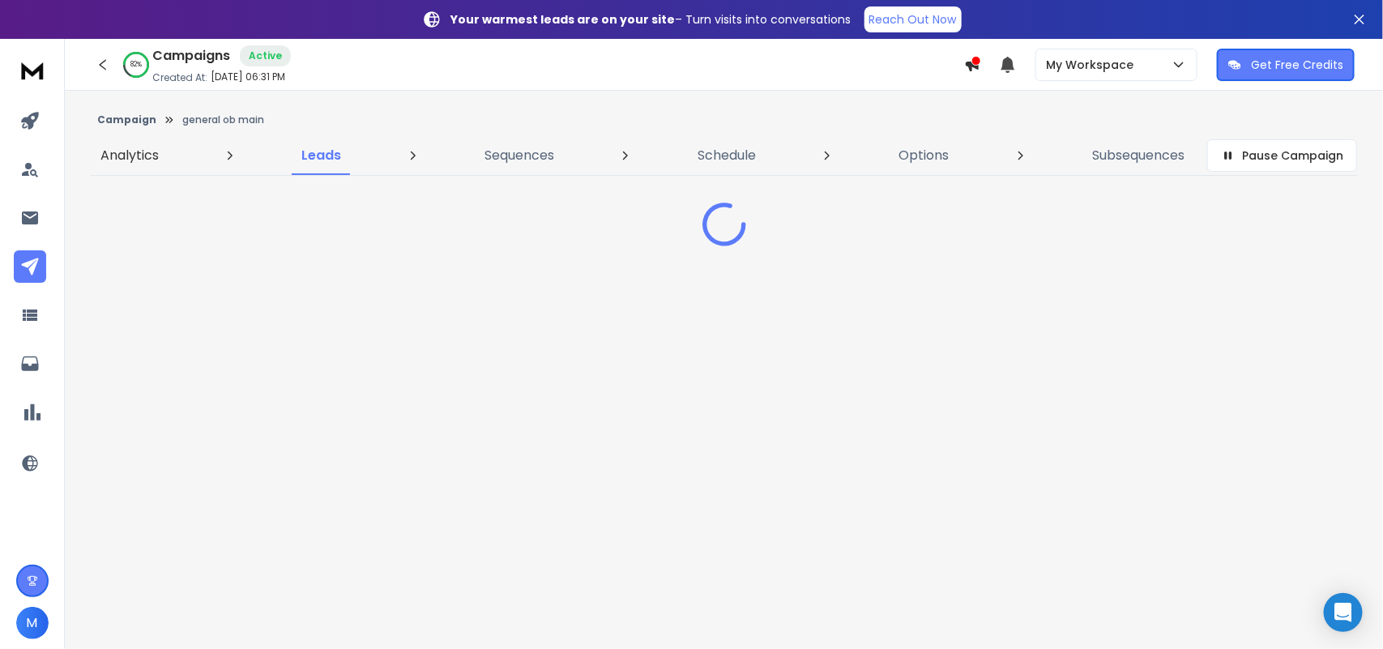
click at [151, 156] on p "Analytics" at bounding box center [129, 155] width 58 height 19
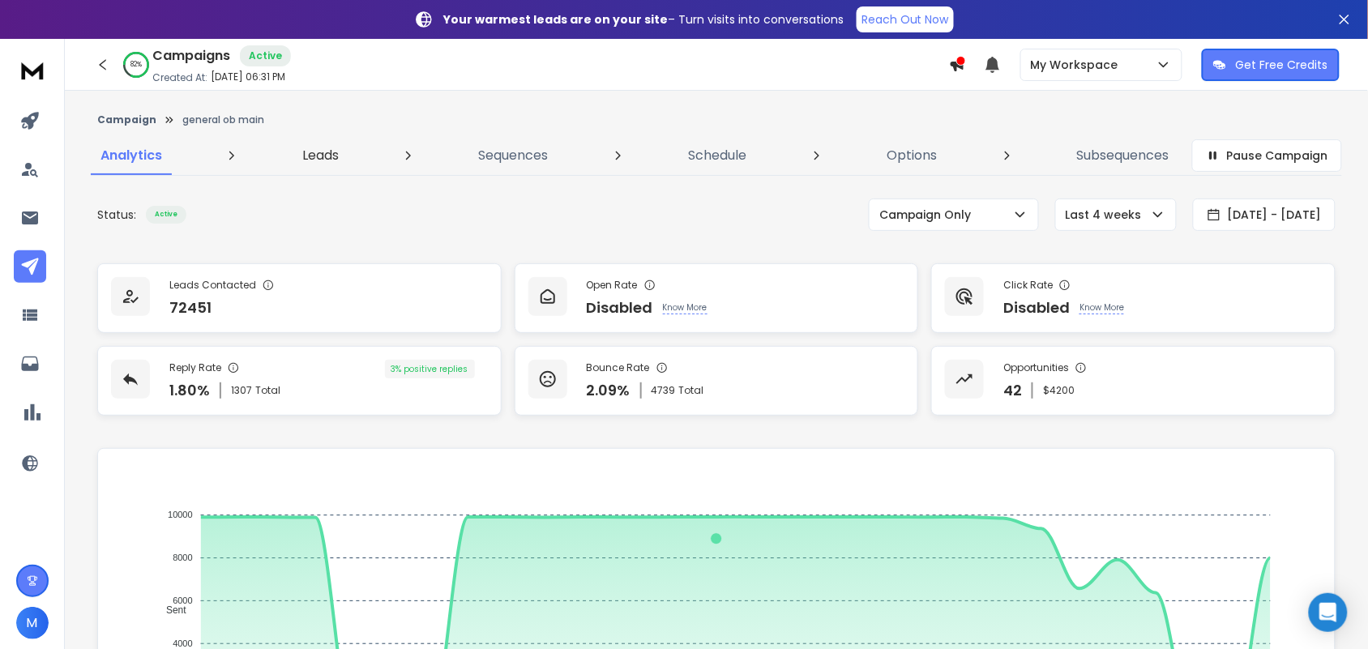
click at [322, 150] on p "Leads" at bounding box center [320, 155] width 36 height 19
click at [332, 154] on p "Leads" at bounding box center [320, 155] width 36 height 19
click at [321, 148] on p "Leads" at bounding box center [320, 155] width 36 height 19
click at [321, 151] on p "Leads" at bounding box center [320, 155] width 36 height 19
click at [320, 152] on p "Leads" at bounding box center [320, 155] width 36 height 19
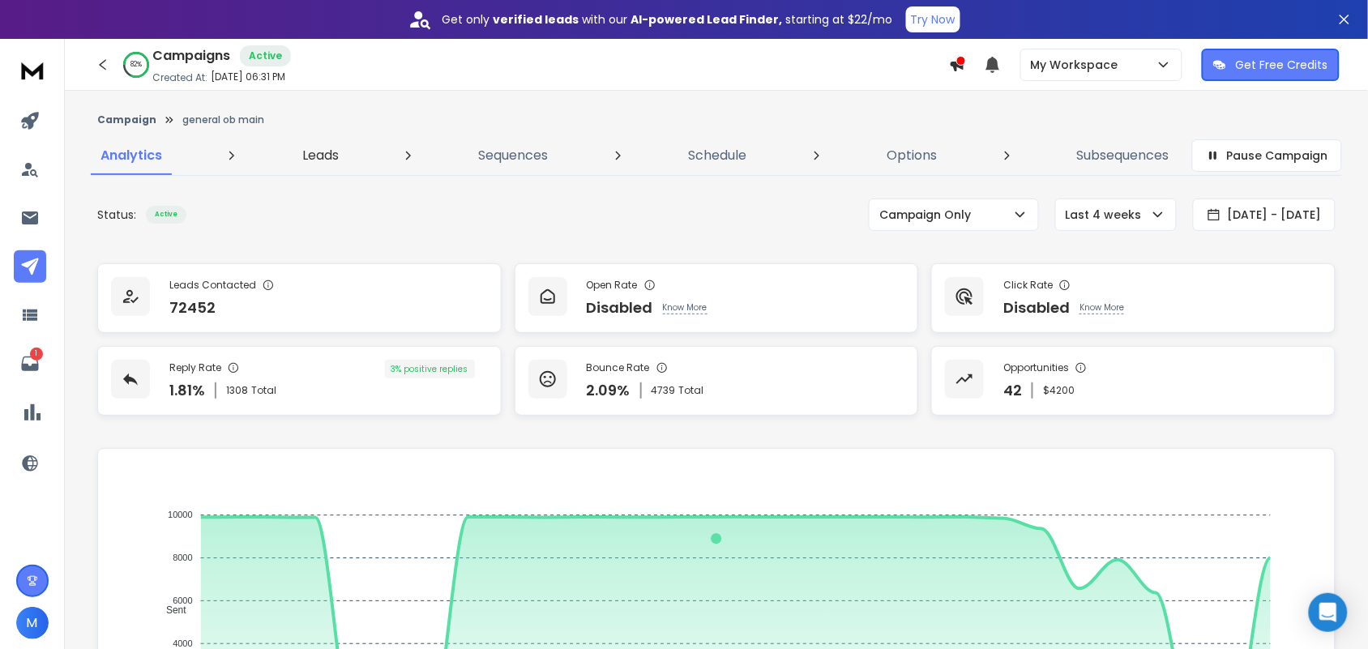
click at [327, 151] on p "Leads" at bounding box center [320, 155] width 36 height 19
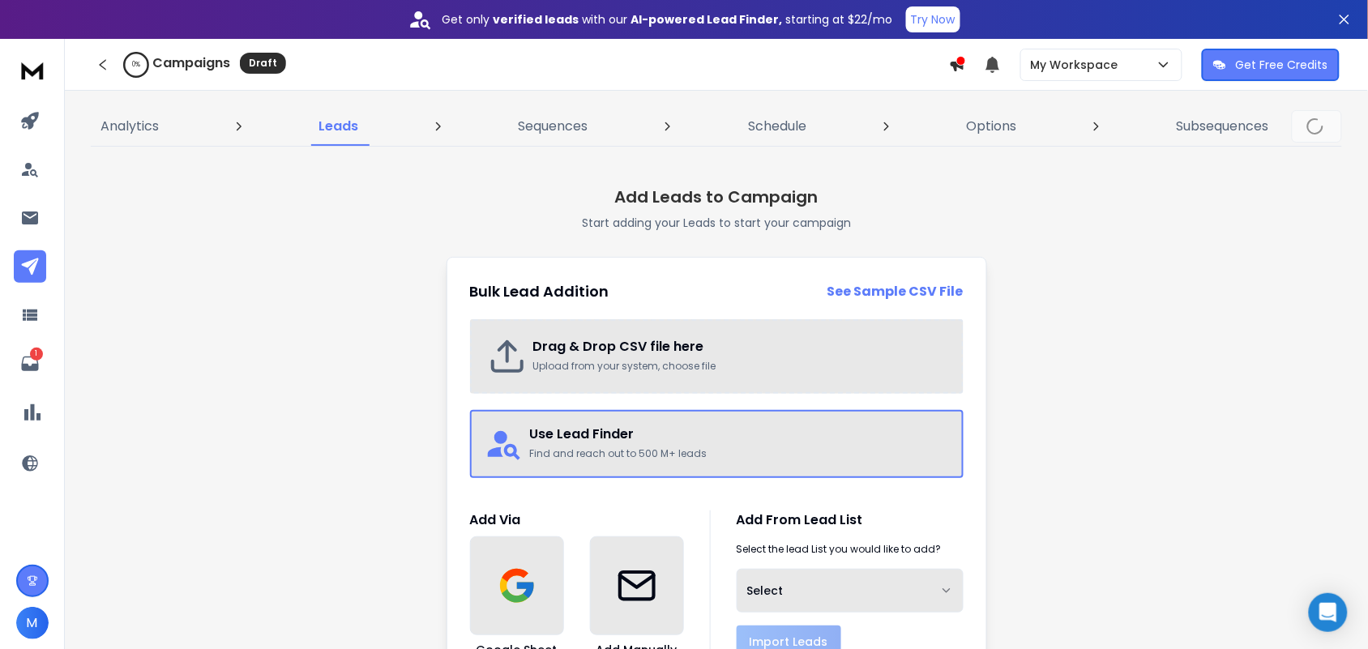
scroll to position [57, 0]
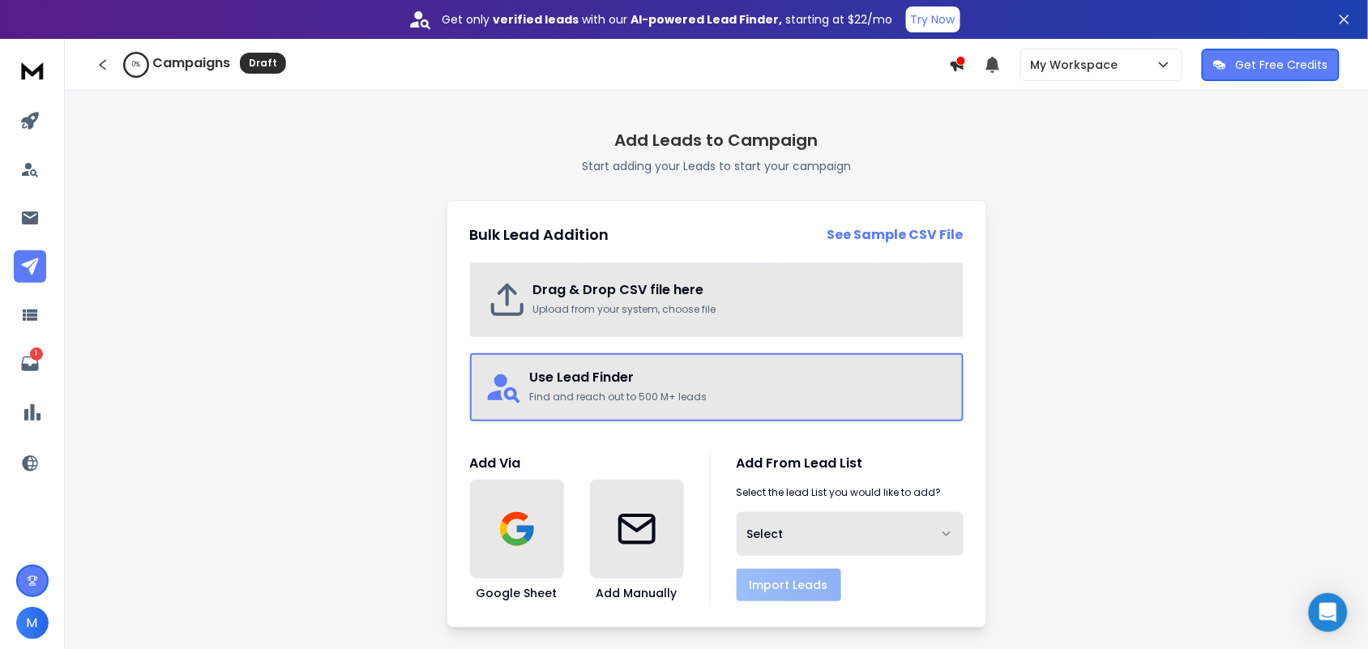
click at [756, 395] on p "Find and reach out to 500 M+ leads" at bounding box center [739, 397] width 419 height 13
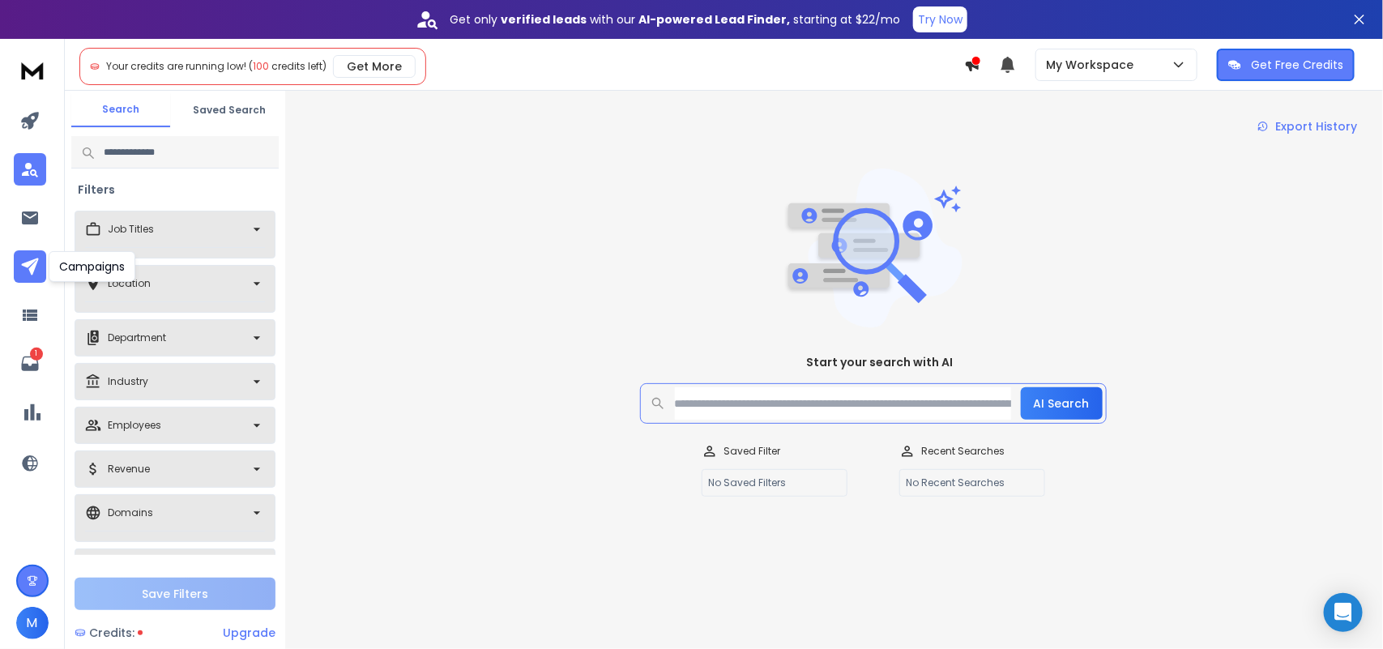
click at [29, 261] on icon at bounding box center [29, 266] width 19 height 19
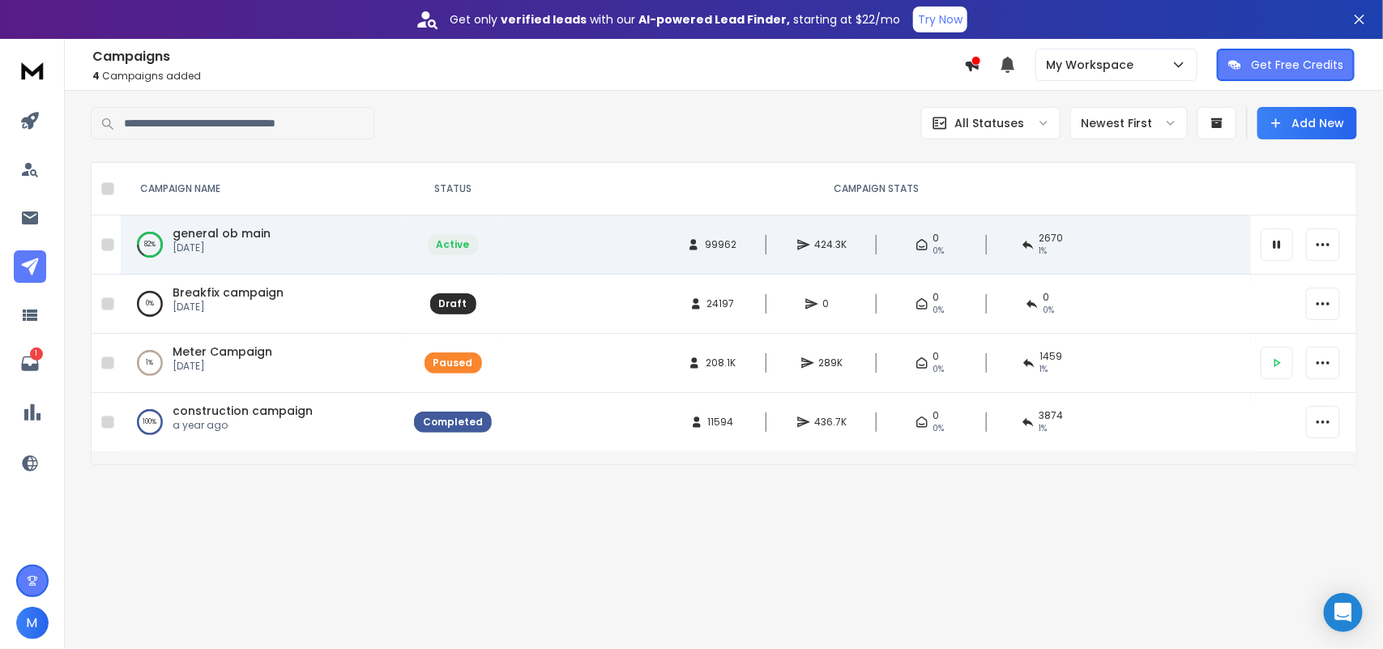
click at [233, 241] on p "[DATE]" at bounding box center [222, 247] width 98 height 13
click at [249, 248] on p "[DATE]" at bounding box center [222, 247] width 98 height 13
click at [237, 237] on span "general ob main" at bounding box center [222, 233] width 98 height 16
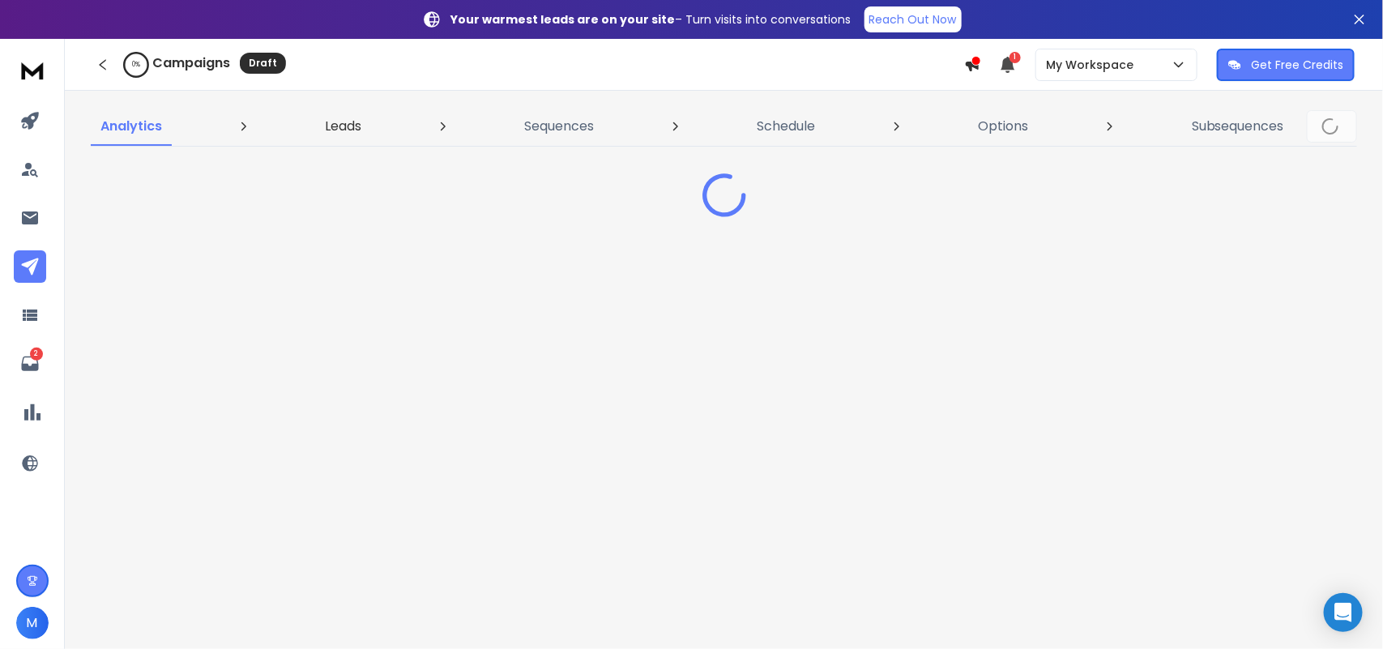
click at [351, 120] on p "Leads" at bounding box center [343, 126] width 36 height 19
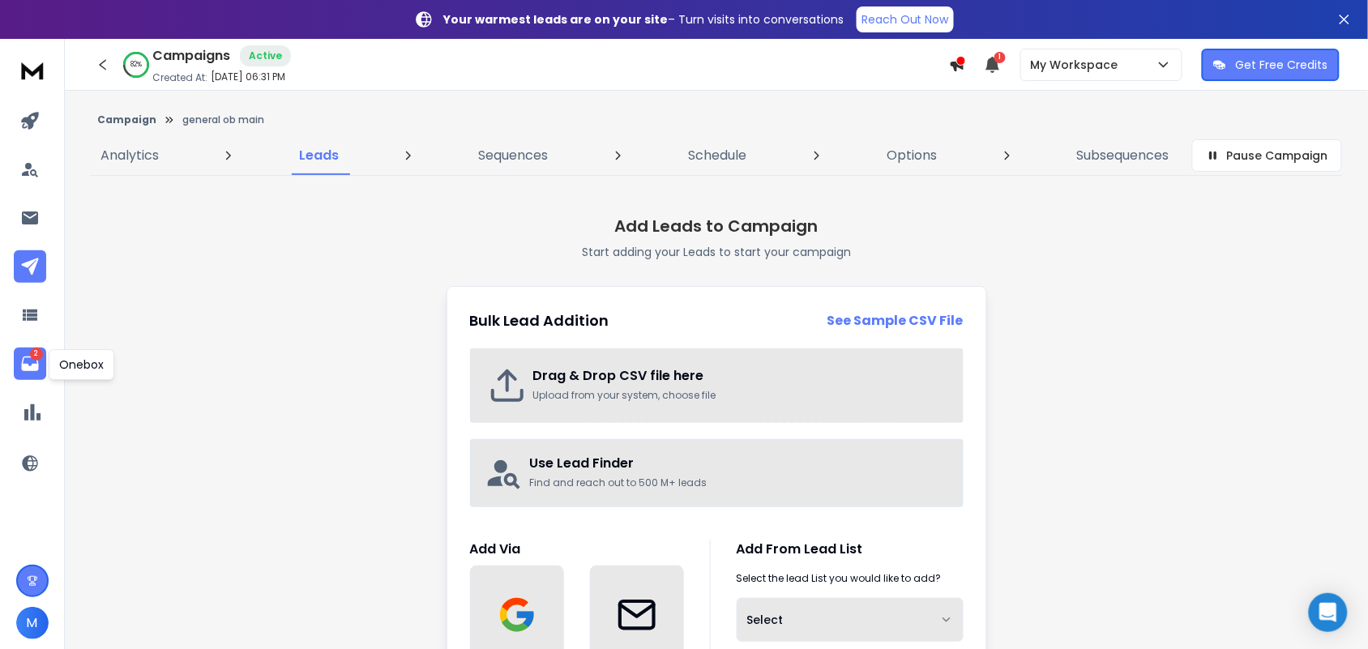
click at [18, 365] on link "2" at bounding box center [30, 364] width 32 height 32
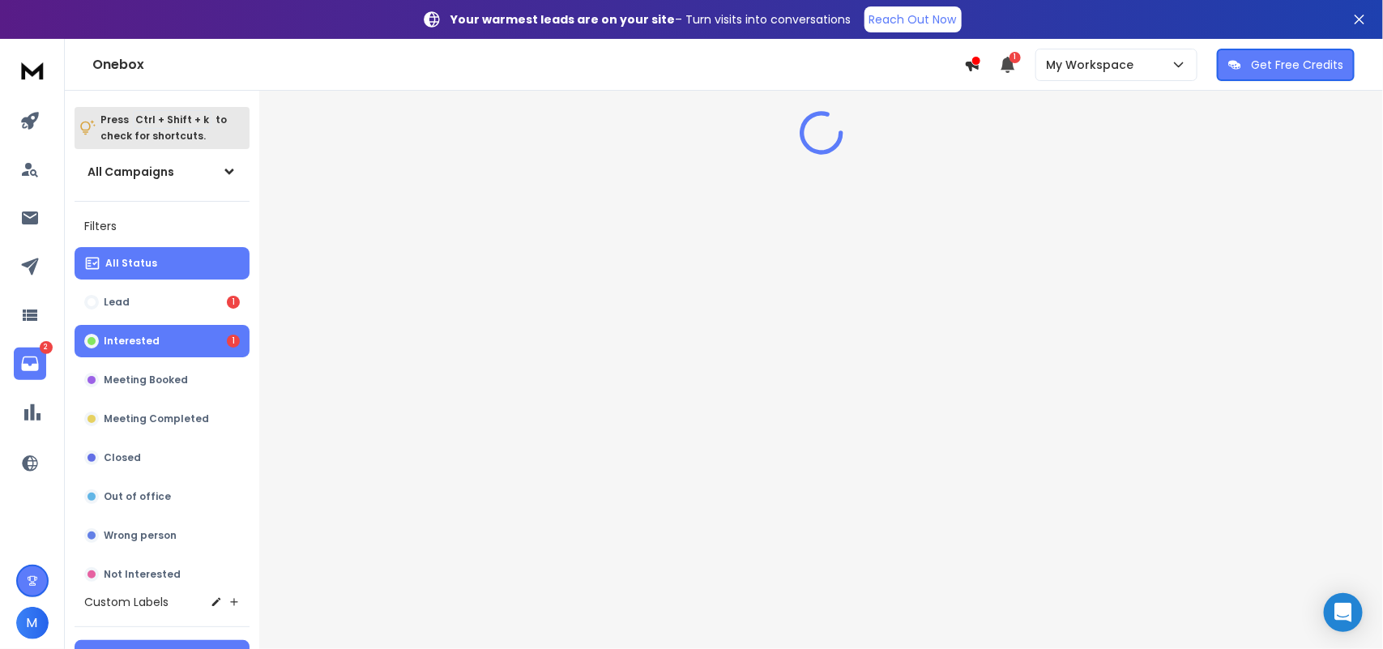
click at [147, 338] on p "Interested" at bounding box center [132, 341] width 56 height 13
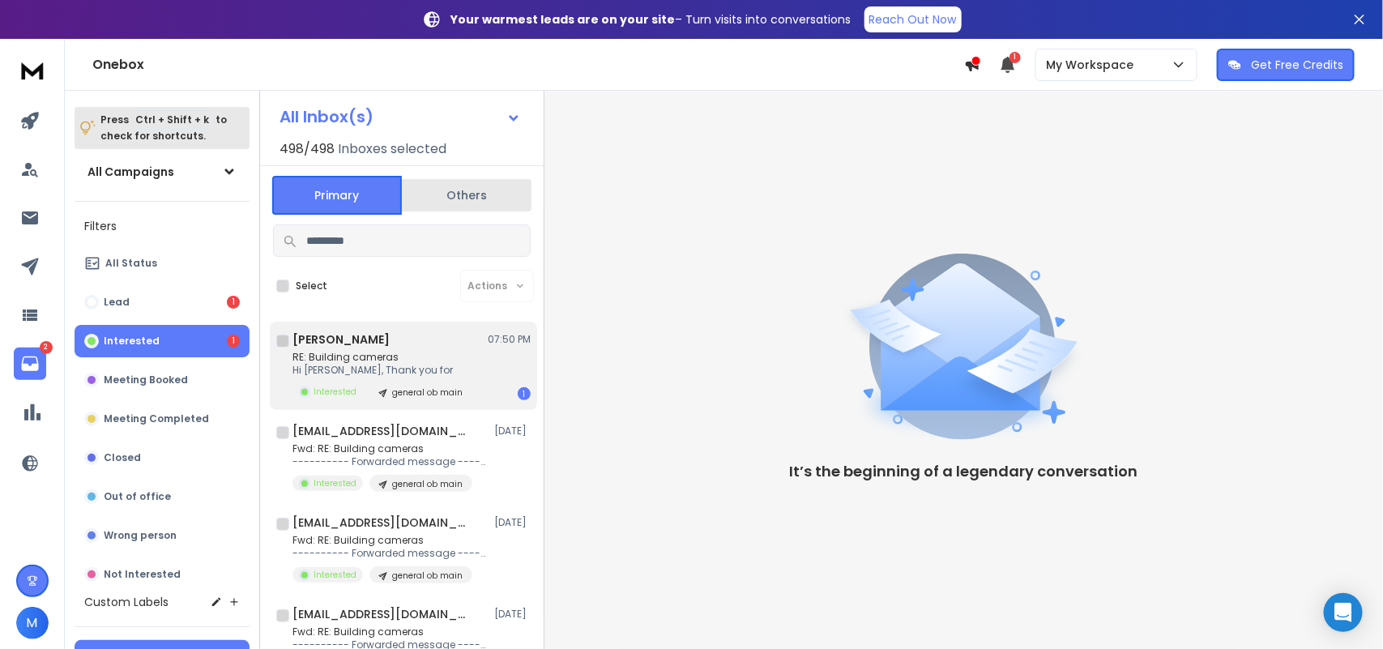
click at [407, 361] on p "RE: Building cameras" at bounding box center [382, 357] width 180 height 13
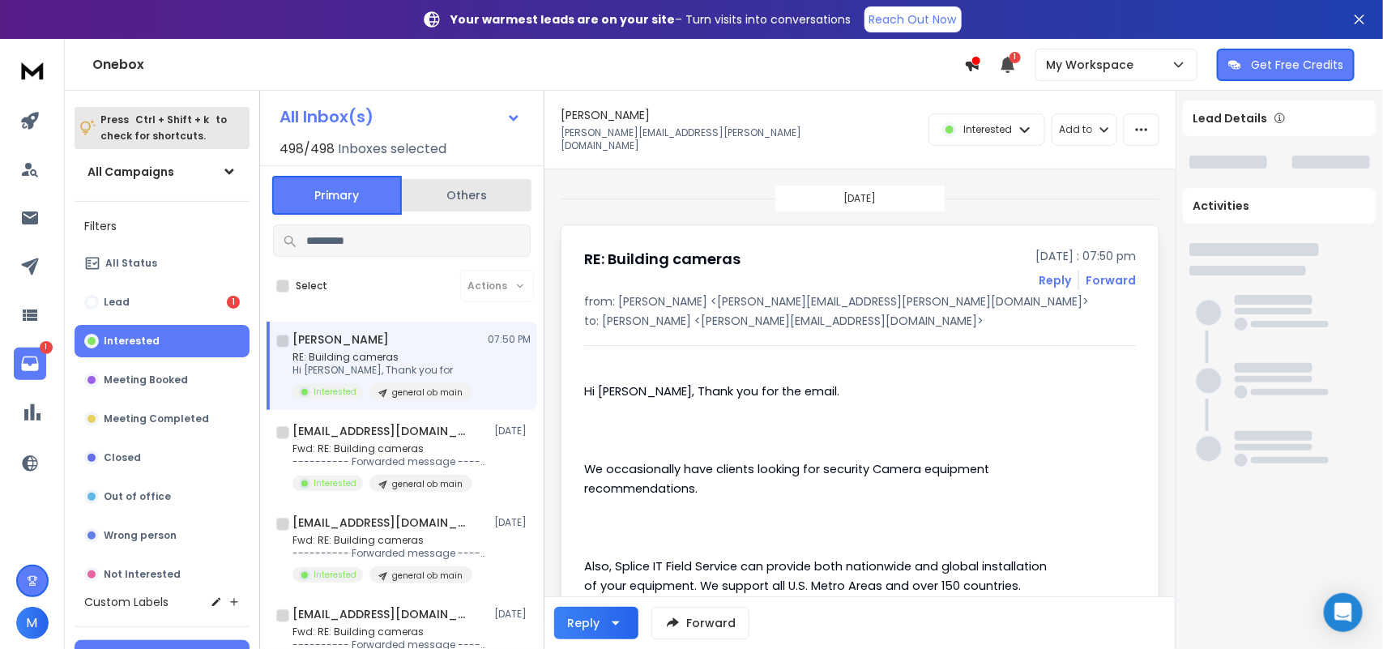
scroll to position [203, 0]
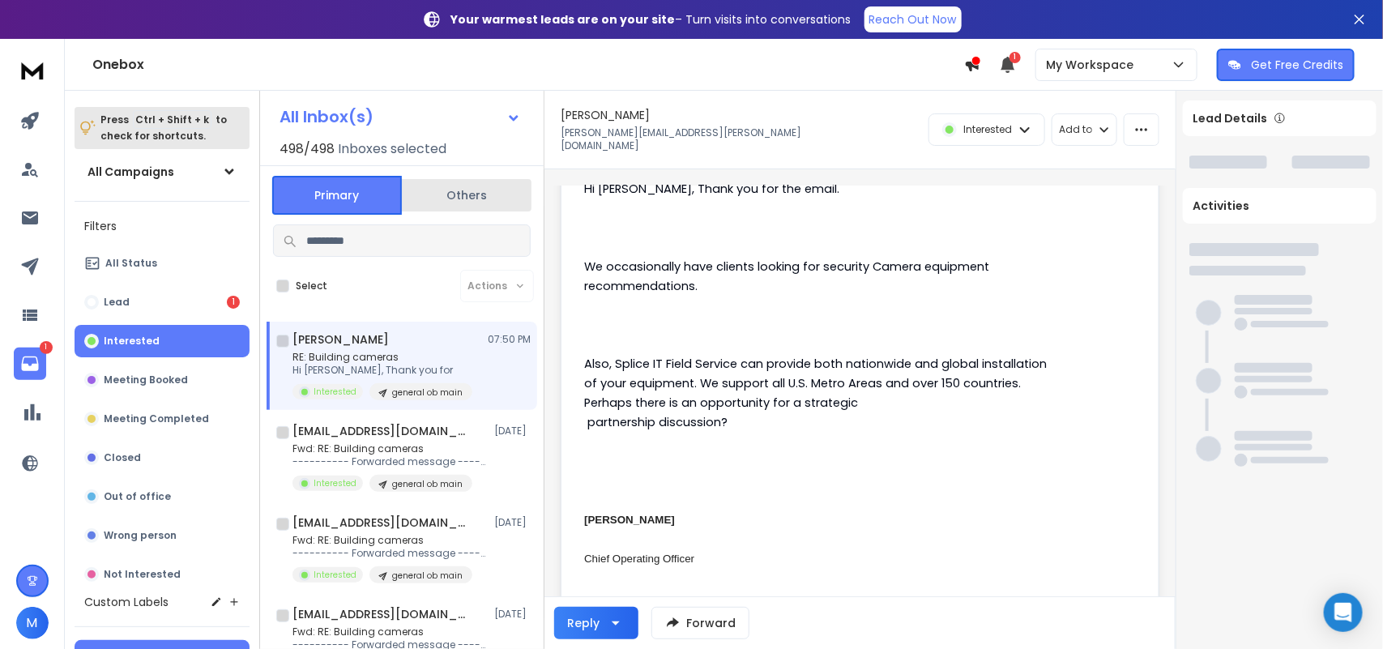
click at [592, 114] on h1 "[PERSON_NAME]" at bounding box center [605, 115] width 89 height 16
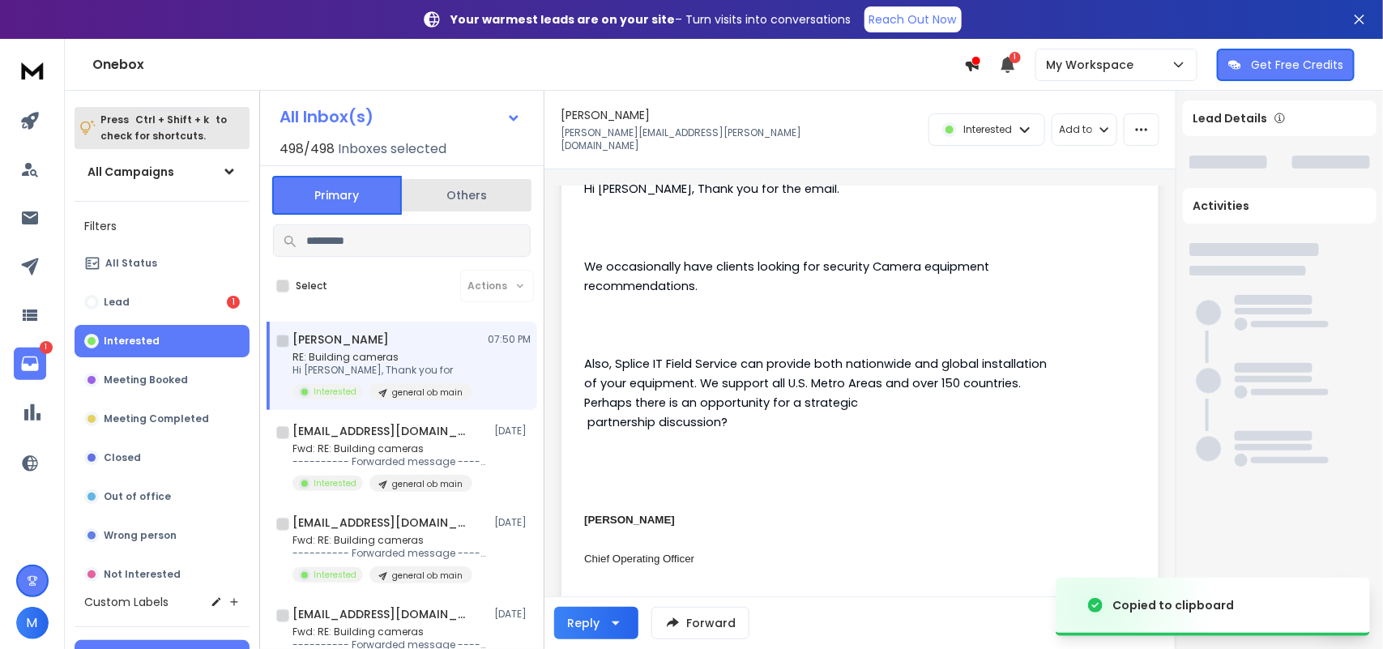
click at [621, 130] on p "[PERSON_NAME][EMAIL_ADDRESS][PERSON_NAME][DOMAIN_NAME]" at bounding box center [708, 139] width 295 height 26
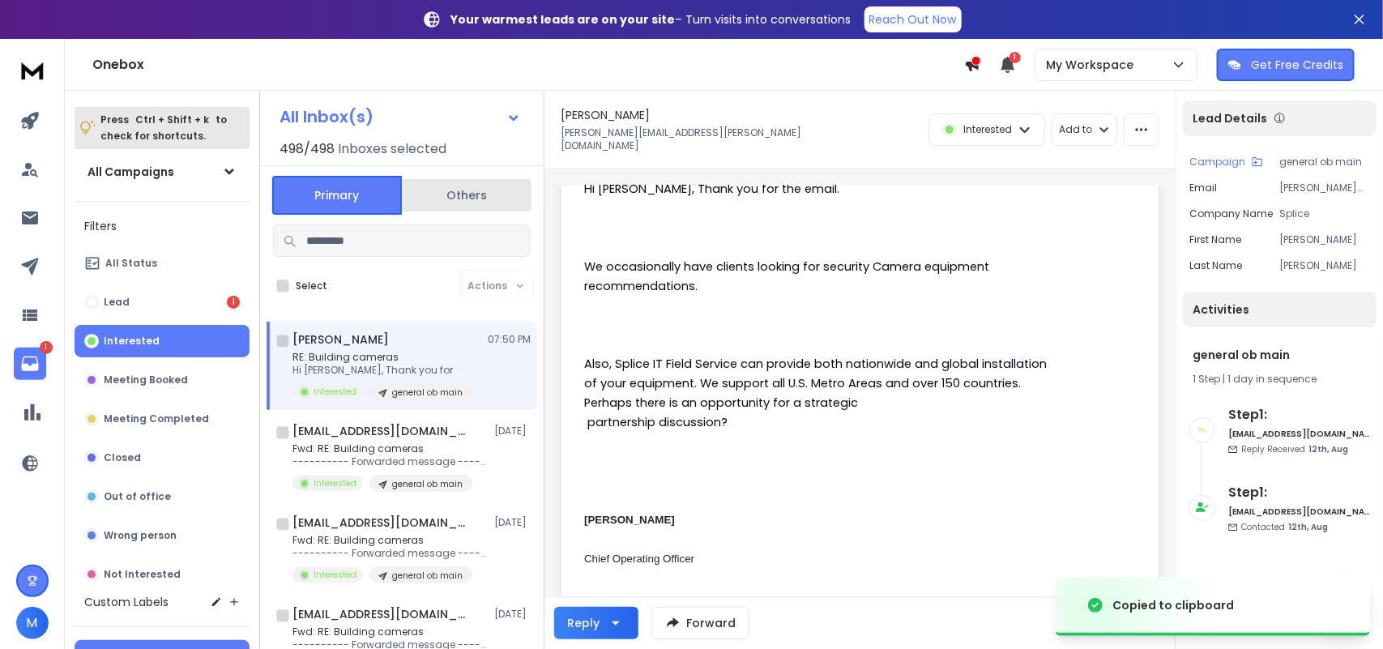
click at [595, 112] on h1 "[PERSON_NAME]" at bounding box center [605, 115] width 89 height 16
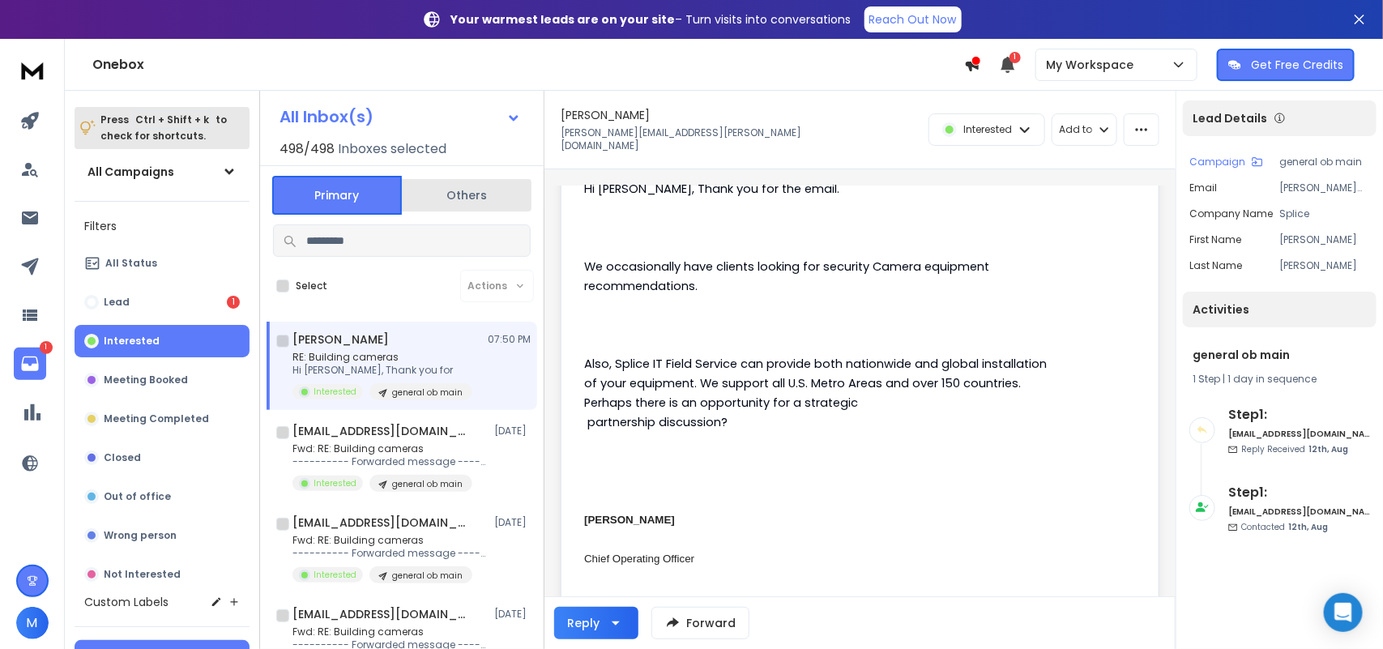
click at [1297, 213] on p "Splice" at bounding box center [1324, 213] width 91 height 13
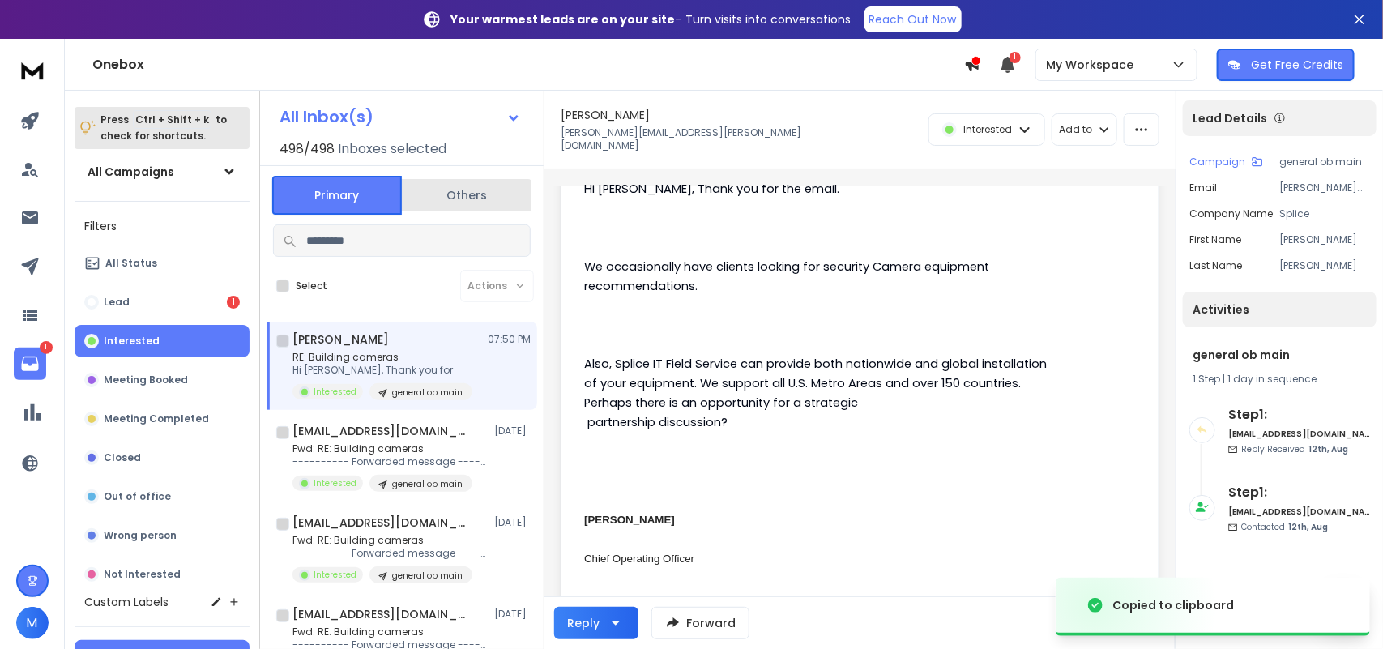
click at [632, 130] on p "[PERSON_NAME][EMAIL_ADDRESS][PERSON_NAME][DOMAIN_NAME]" at bounding box center [708, 139] width 295 height 26
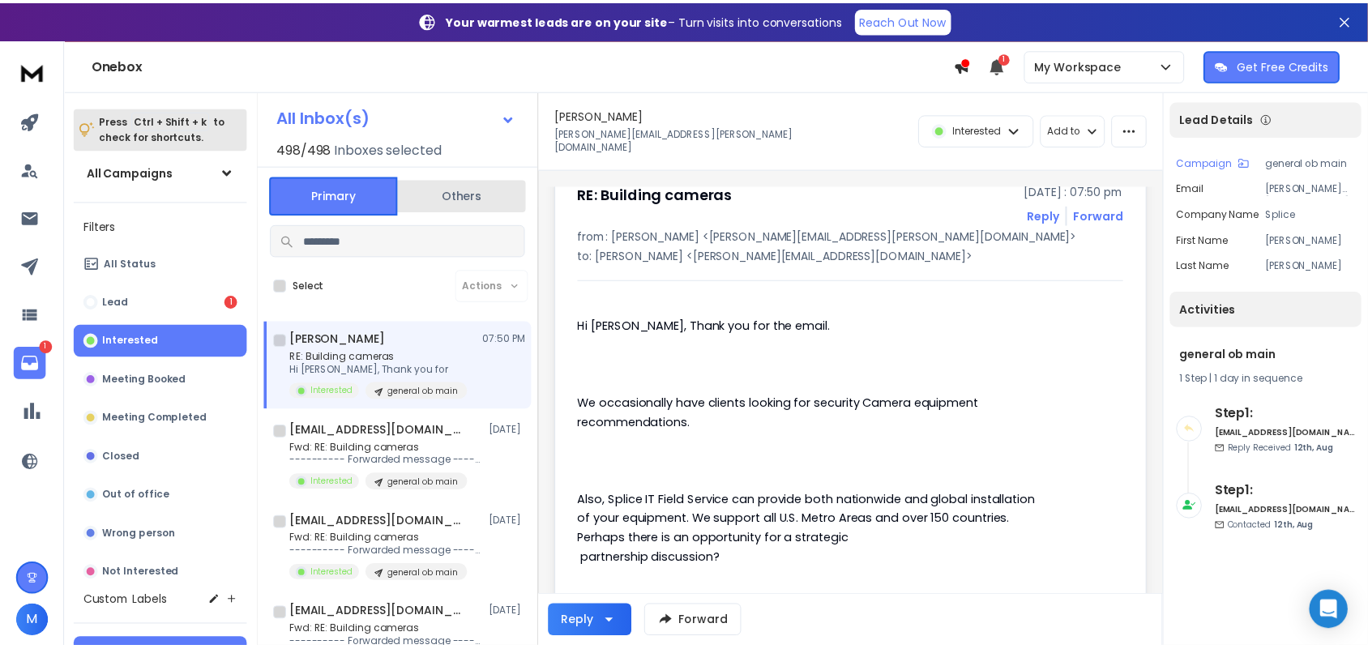
scroll to position [53, 0]
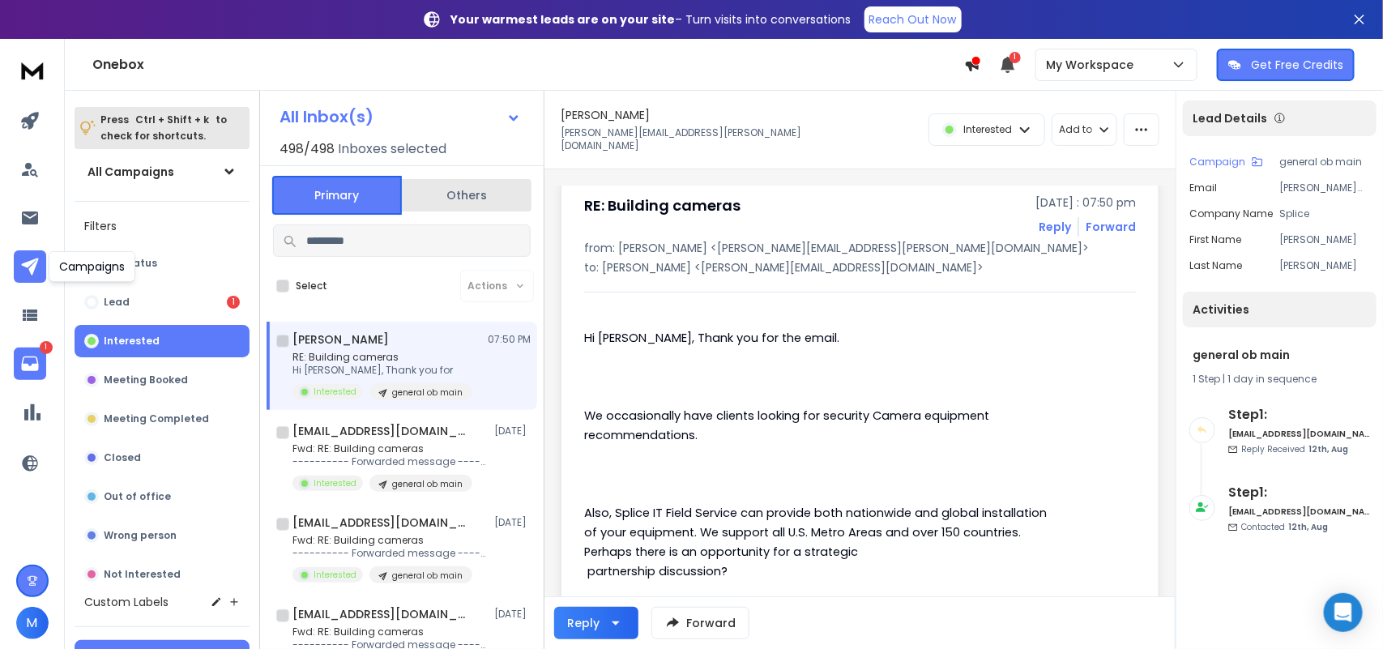
click at [27, 258] on icon at bounding box center [29, 266] width 19 height 19
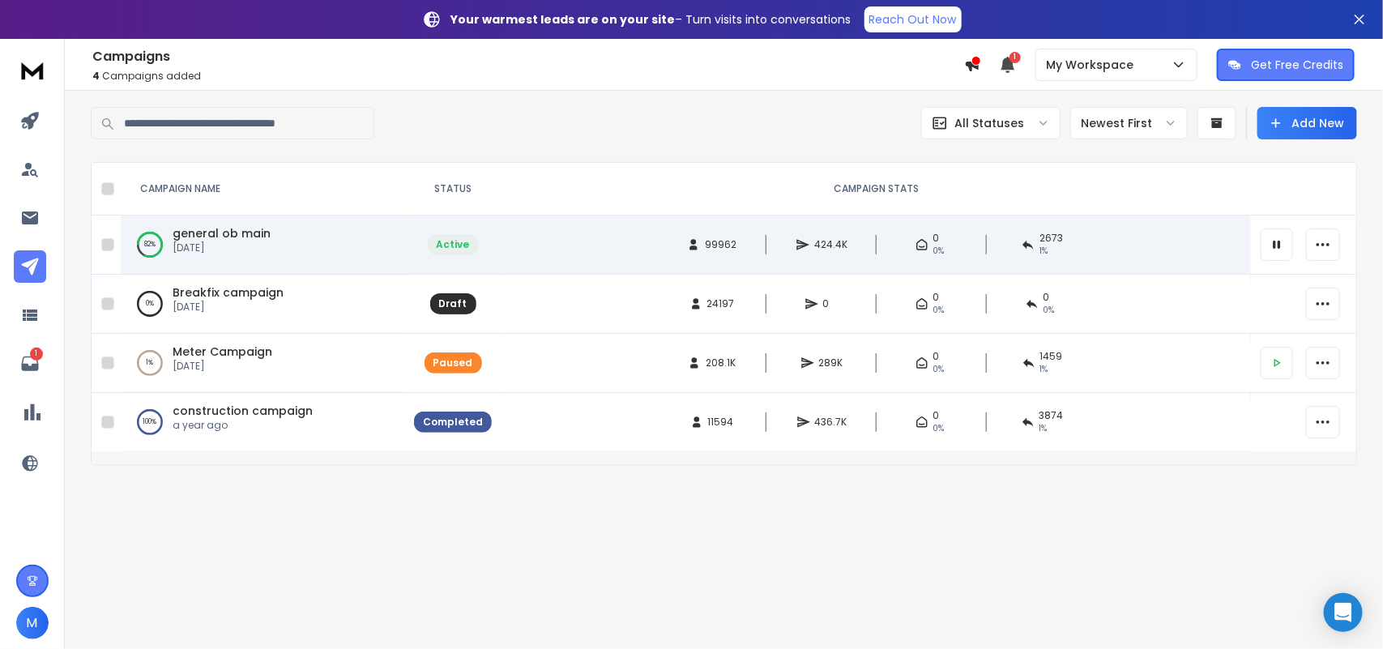
click at [220, 241] on p "[DATE]" at bounding box center [222, 247] width 98 height 13
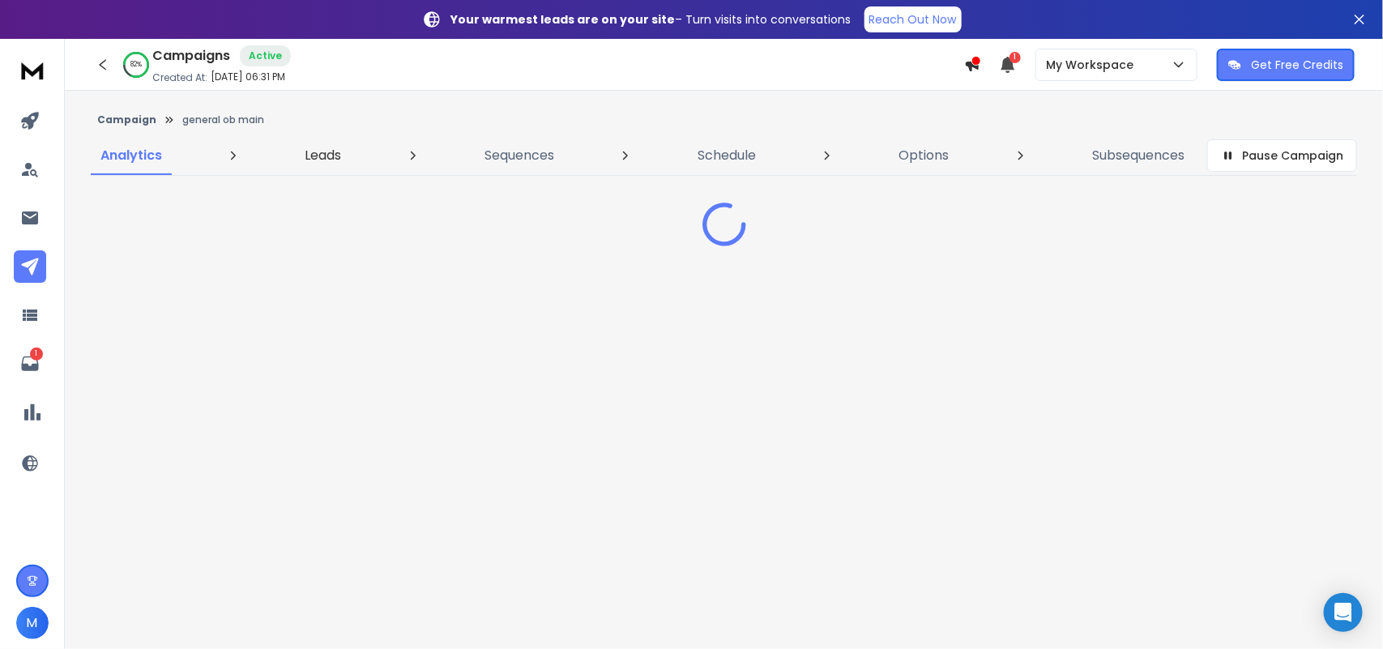
click at [333, 148] on p "Leads" at bounding box center [323, 155] width 36 height 19
